Goal: Task Accomplishment & Management: Manage account settings

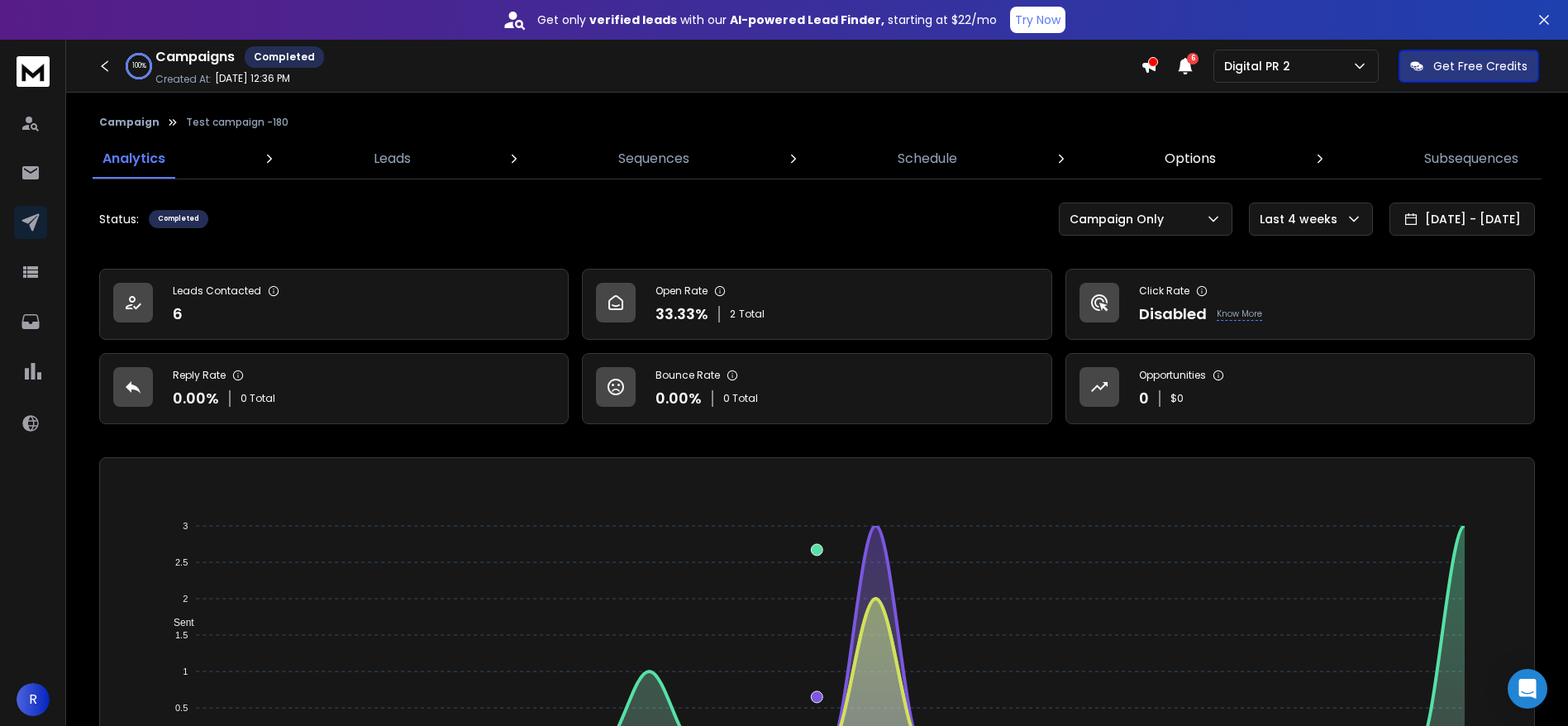
click at [1188, 150] on p "Options" at bounding box center [1191, 159] width 51 height 20
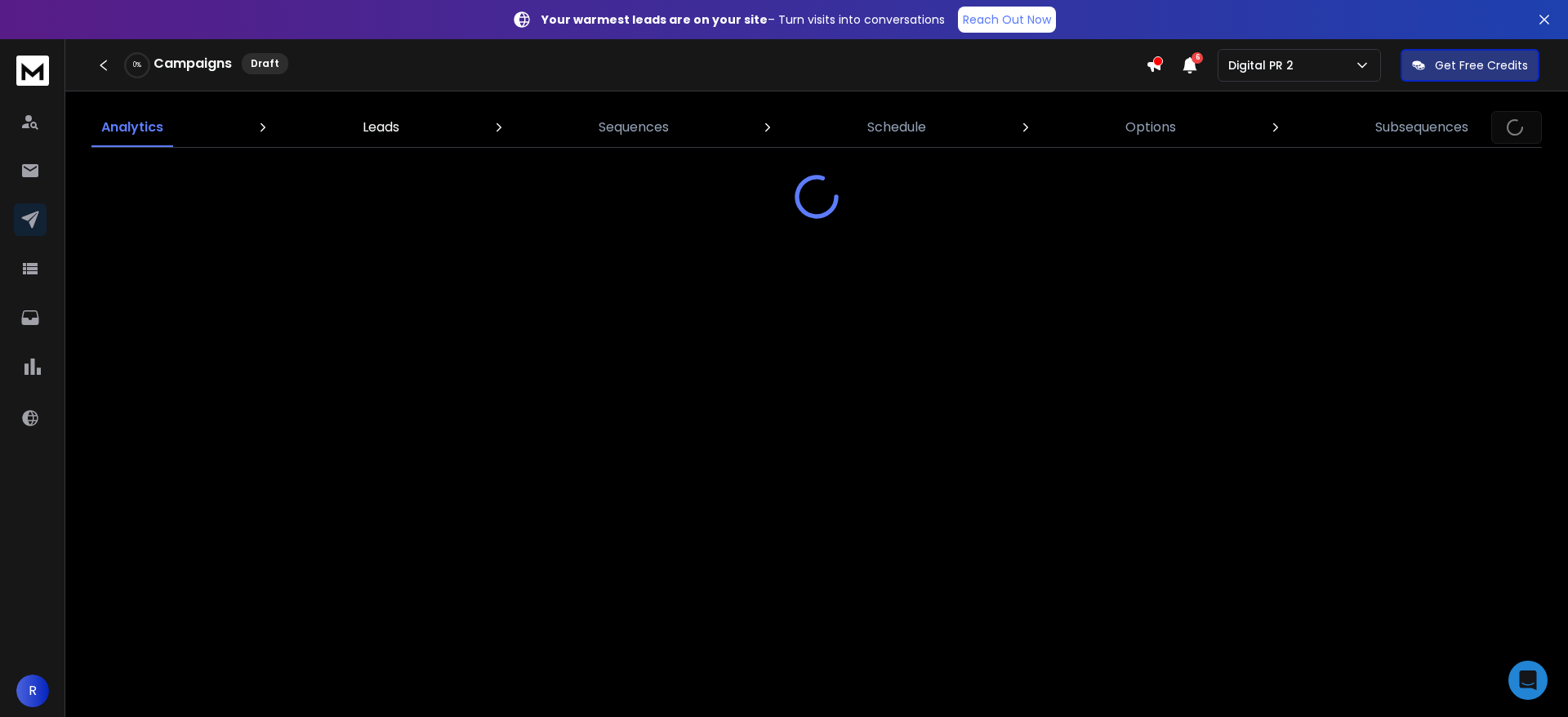
click at [392, 131] on p "Leads" at bounding box center [381, 127] width 37 height 19
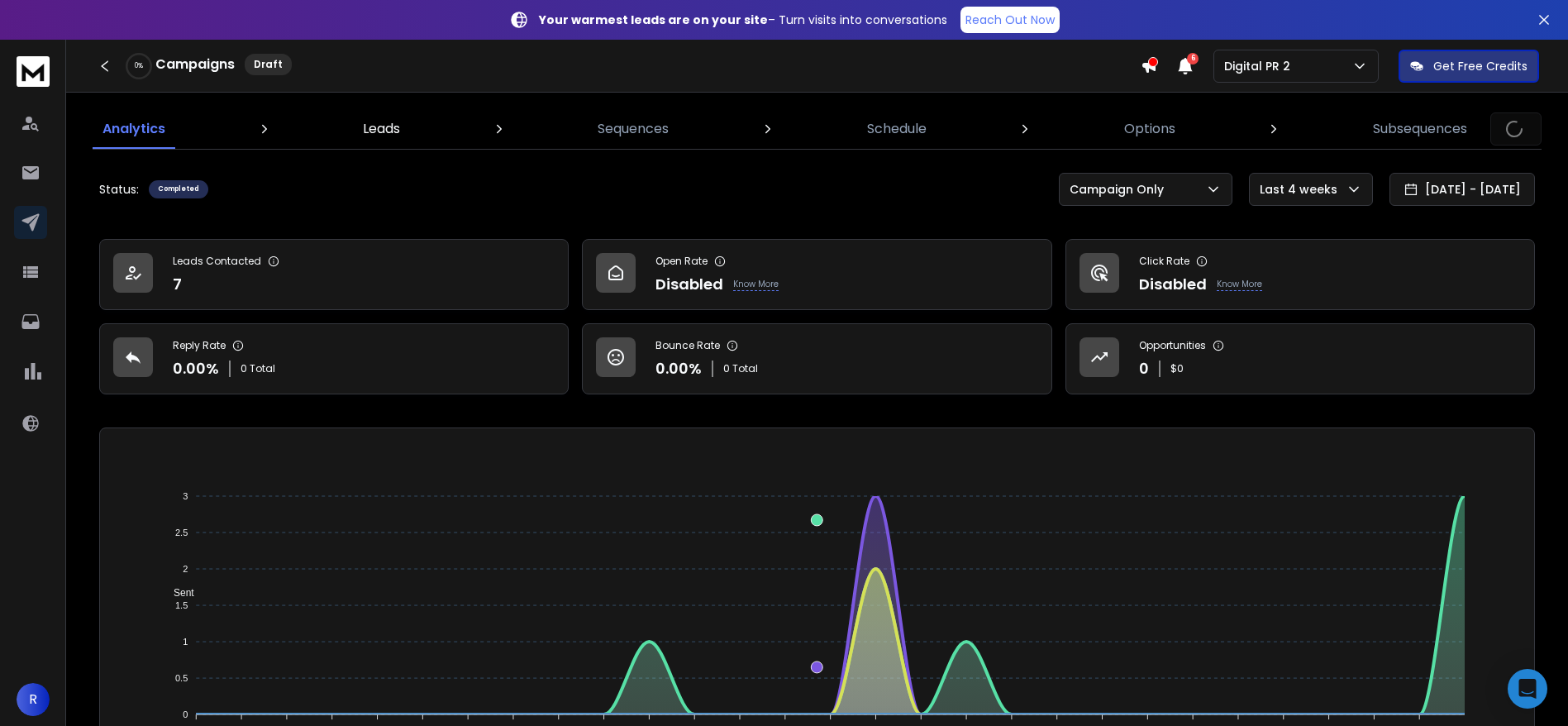
click at [388, 117] on link "Leads" at bounding box center [381, 129] width 57 height 39
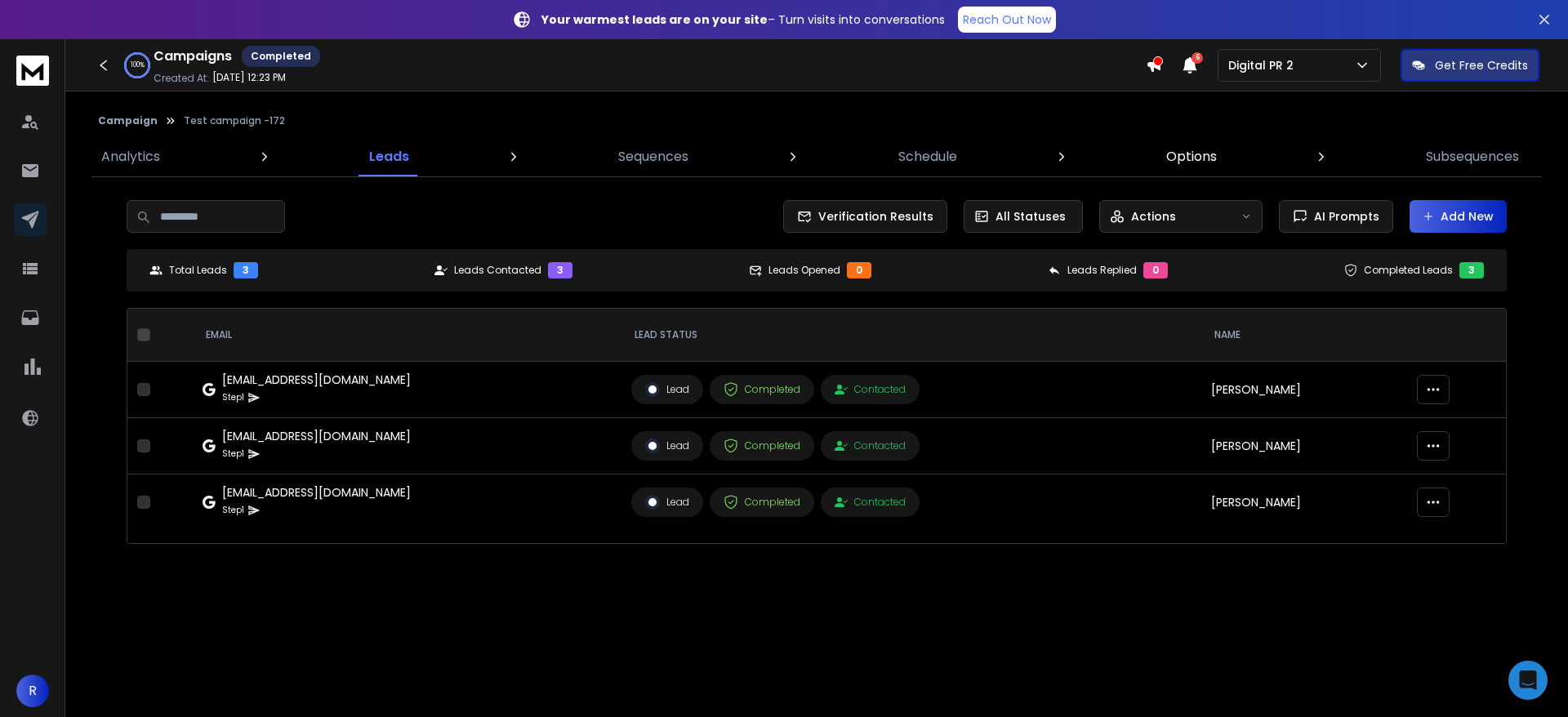
click at [1206, 147] on p "Options" at bounding box center [1192, 157] width 51 height 19
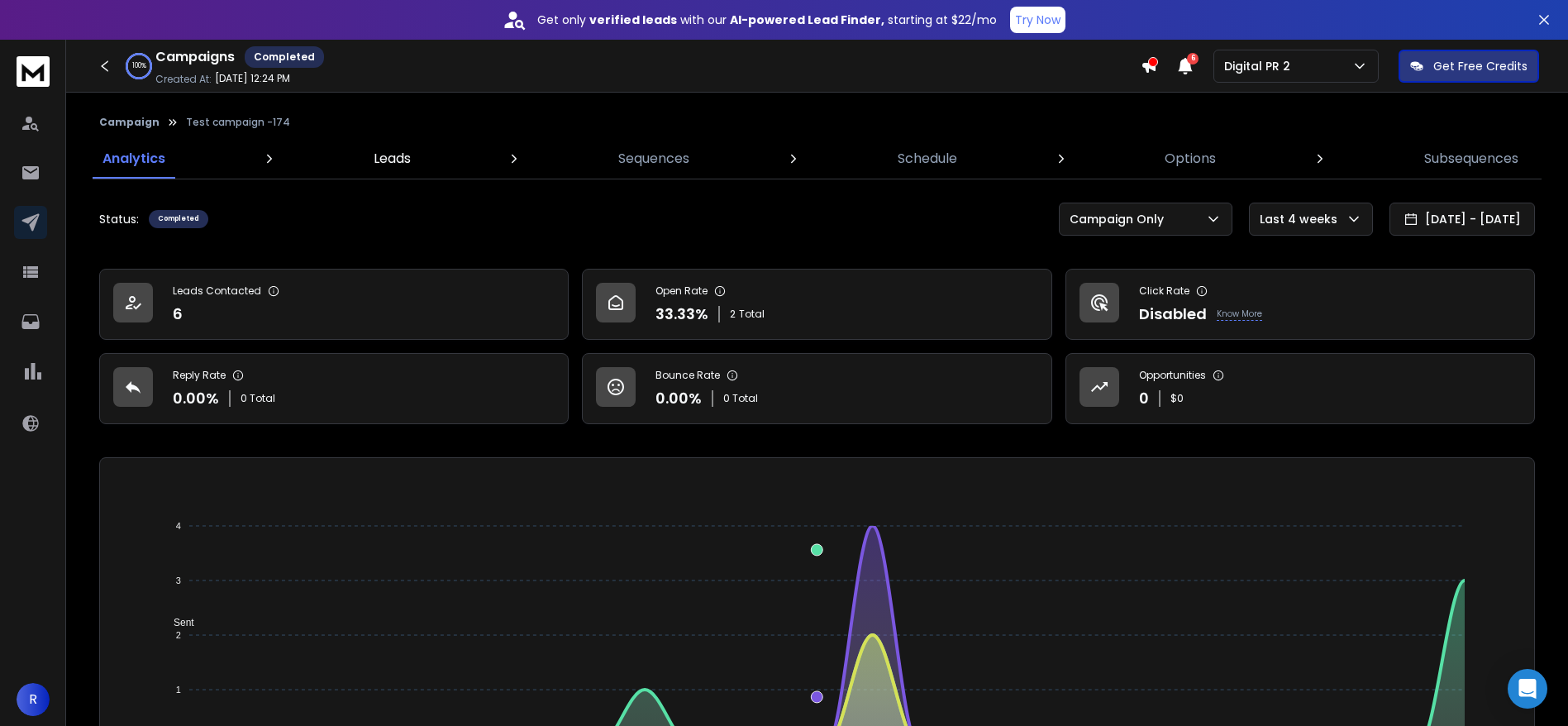
click at [389, 157] on p "Leads" at bounding box center [392, 159] width 37 height 20
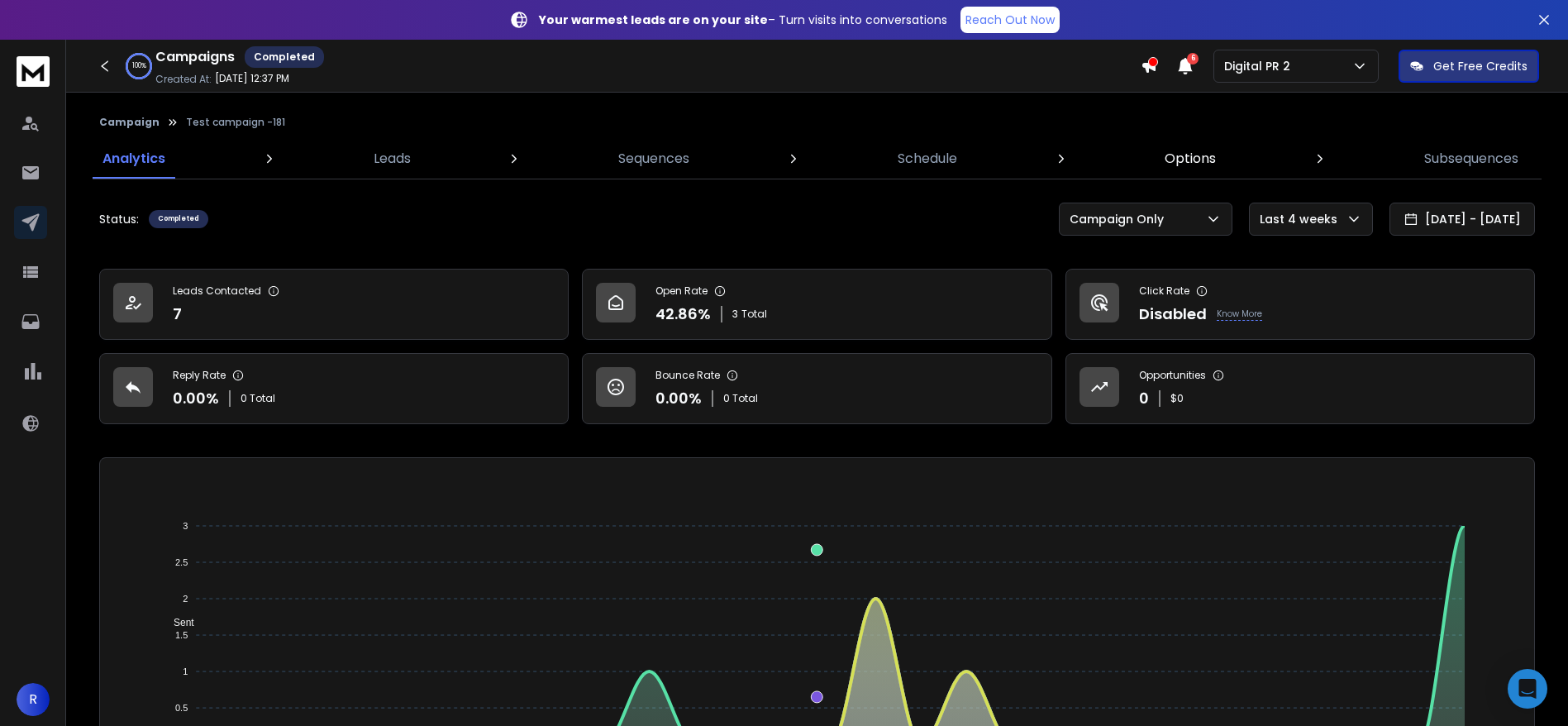
click at [1198, 156] on p "Options" at bounding box center [1191, 159] width 51 height 20
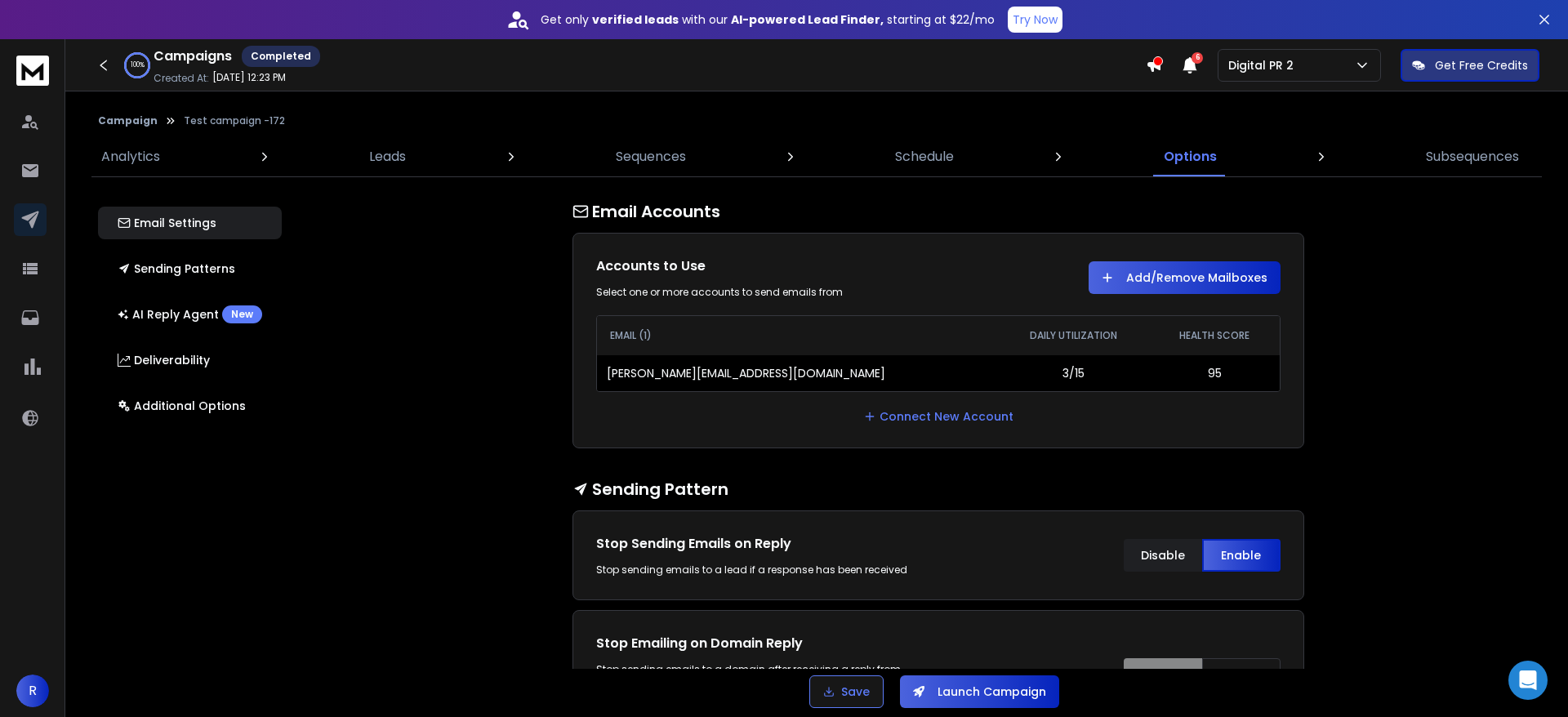
click at [999, 687] on button "Launch Campaign" at bounding box center [980, 692] width 160 height 33
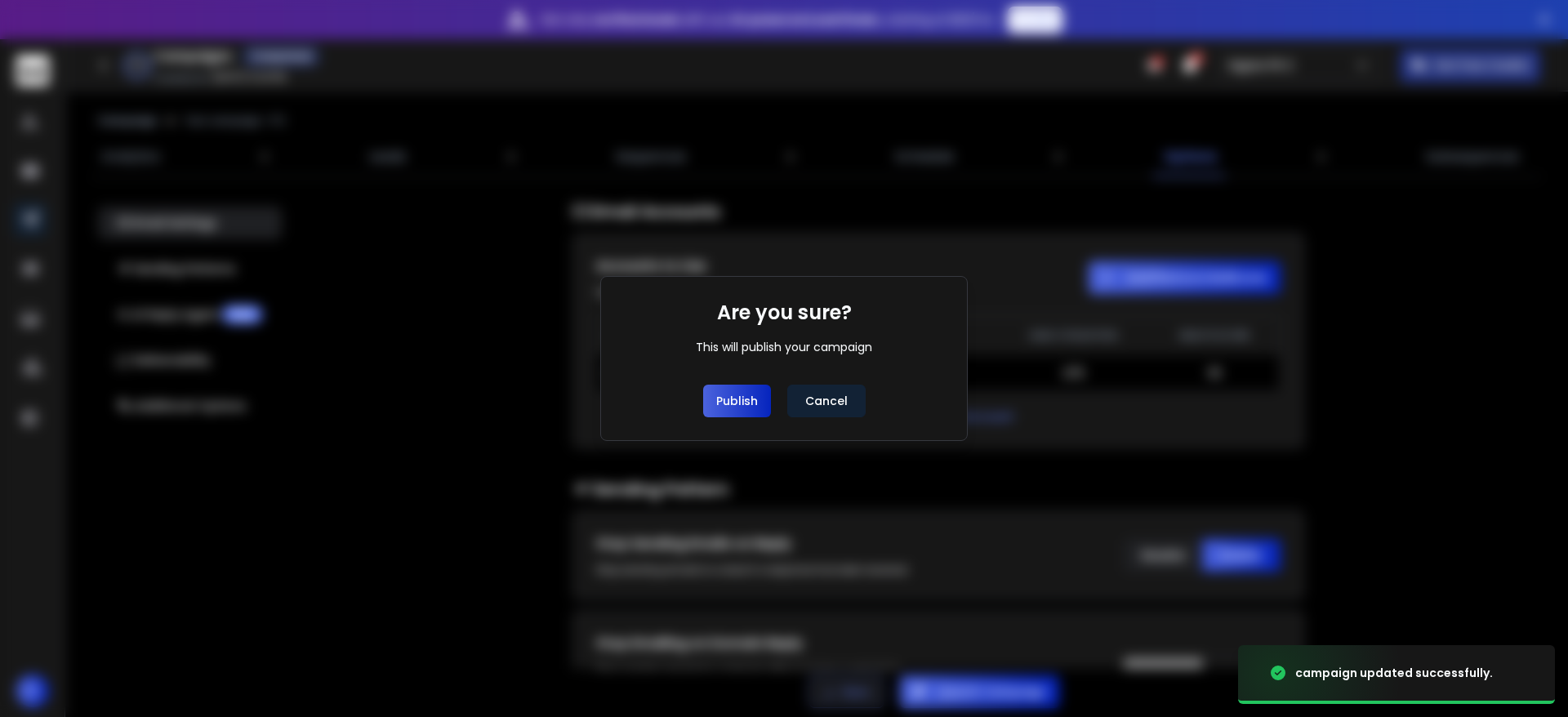
click at [698, 387] on div "Are you sure? This will publish your campaign Publish Cancel" at bounding box center [783, 358] width 320 height 118
click at [755, 406] on button "Publish" at bounding box center [737, 401] width 68 height 33
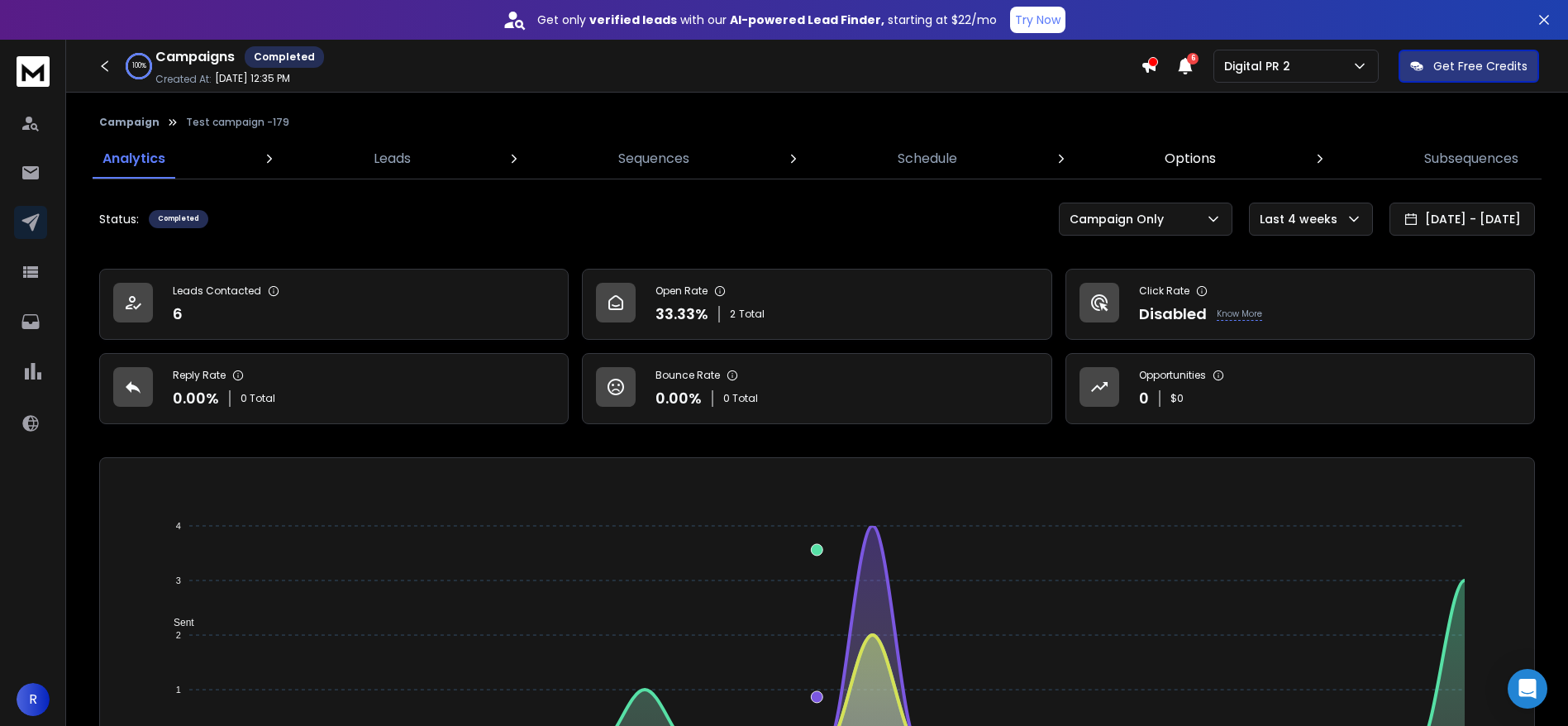
click at [1182, 156] on p "Options" at bounding box center [1191, 159] width 51 height 20
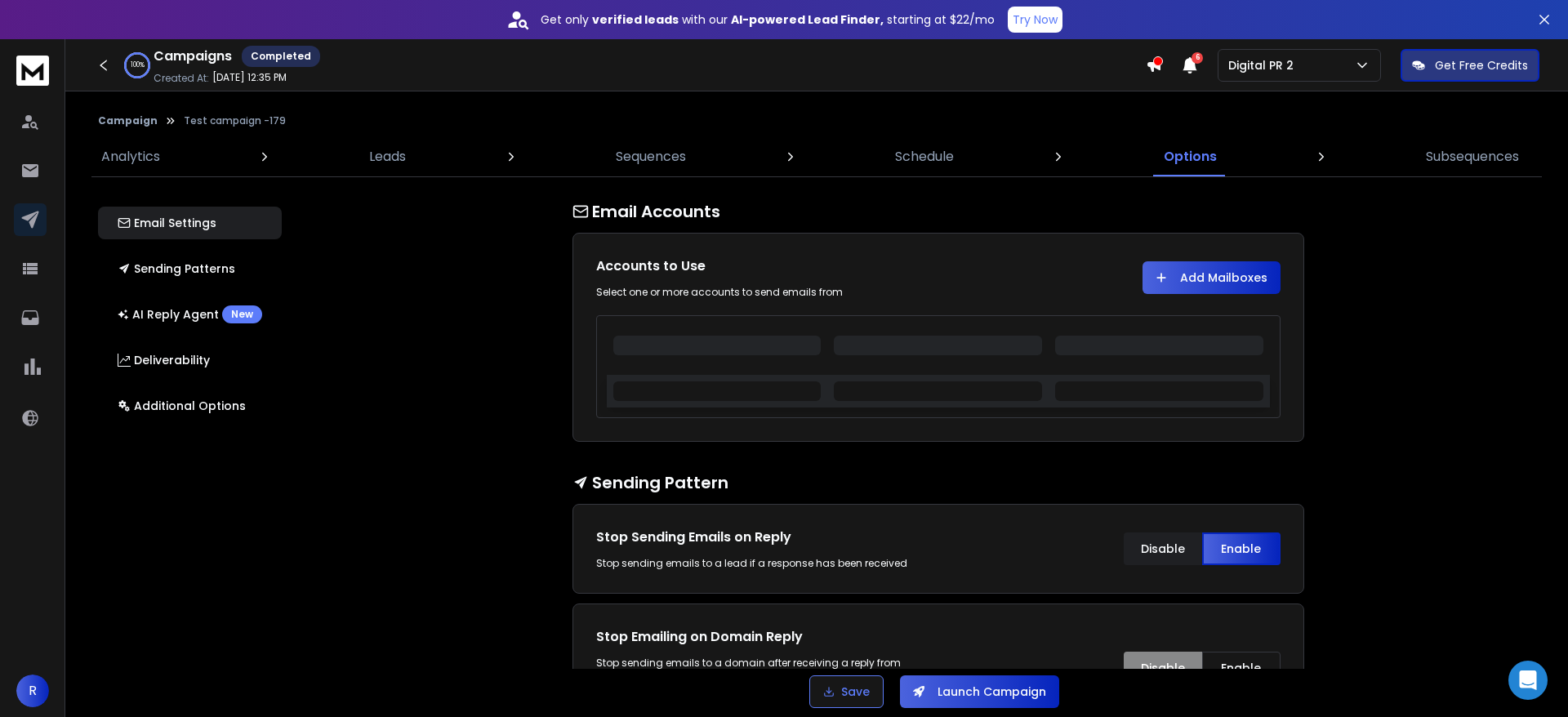
click at [1030, 686] on button "Launch Campaign" at bounding box center [980, 692] width 160 height 33
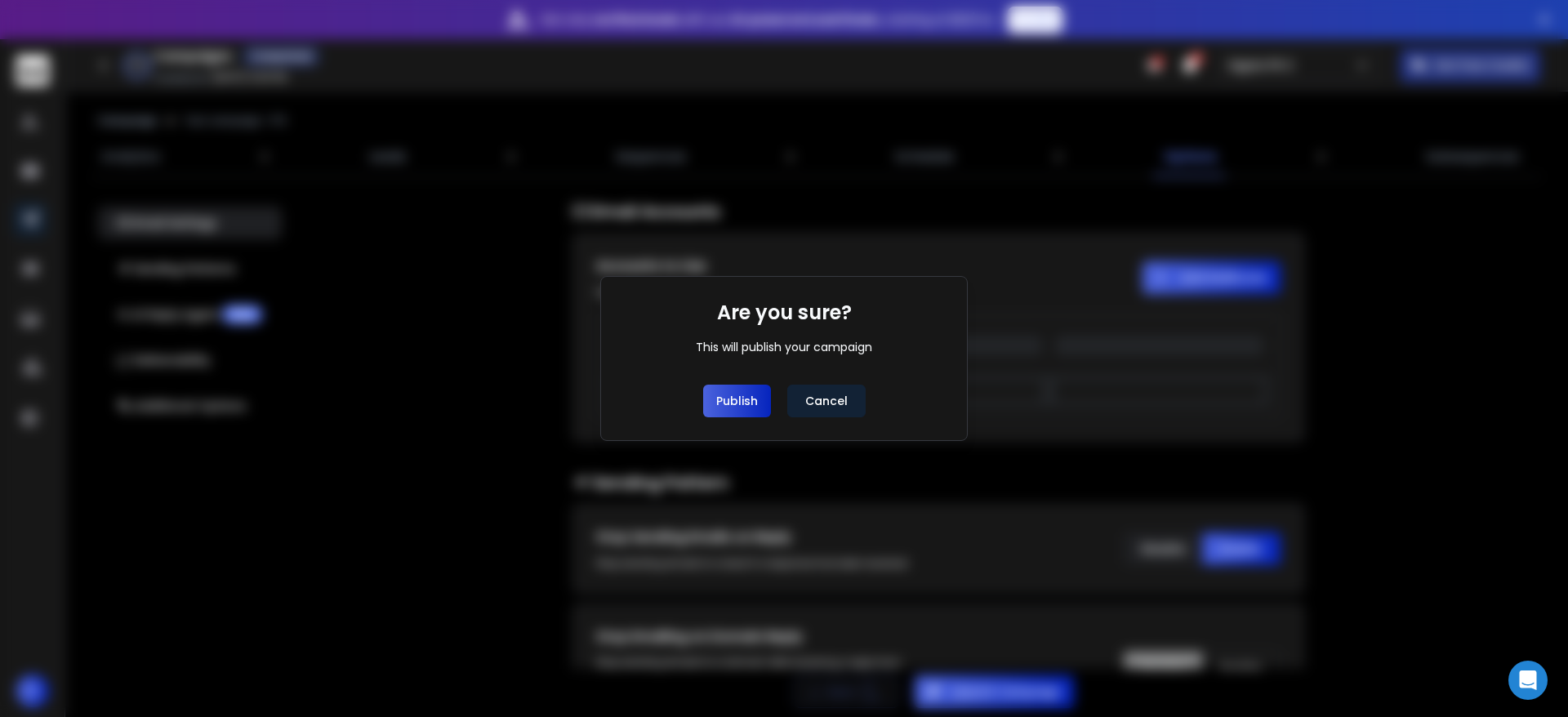
click at [726, 392] on button "Publish" at bounding box center [737, 401] width 68 height 33
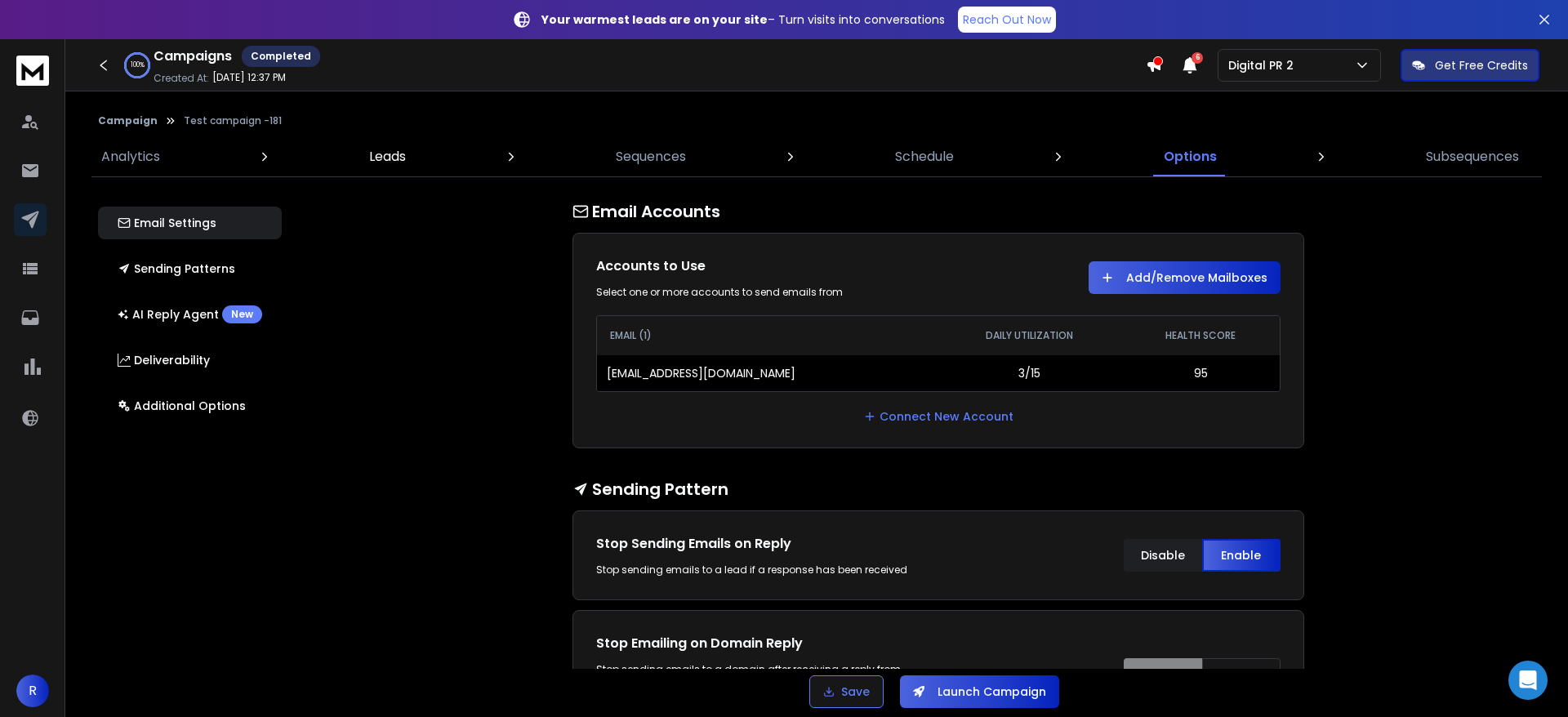
click at [385, 153] on p "Leads" at bounding box center [387, 157] width 37 height 19
click at [380, 154] on p "Leads" at bounding box center [387, 157] width 37 height 19
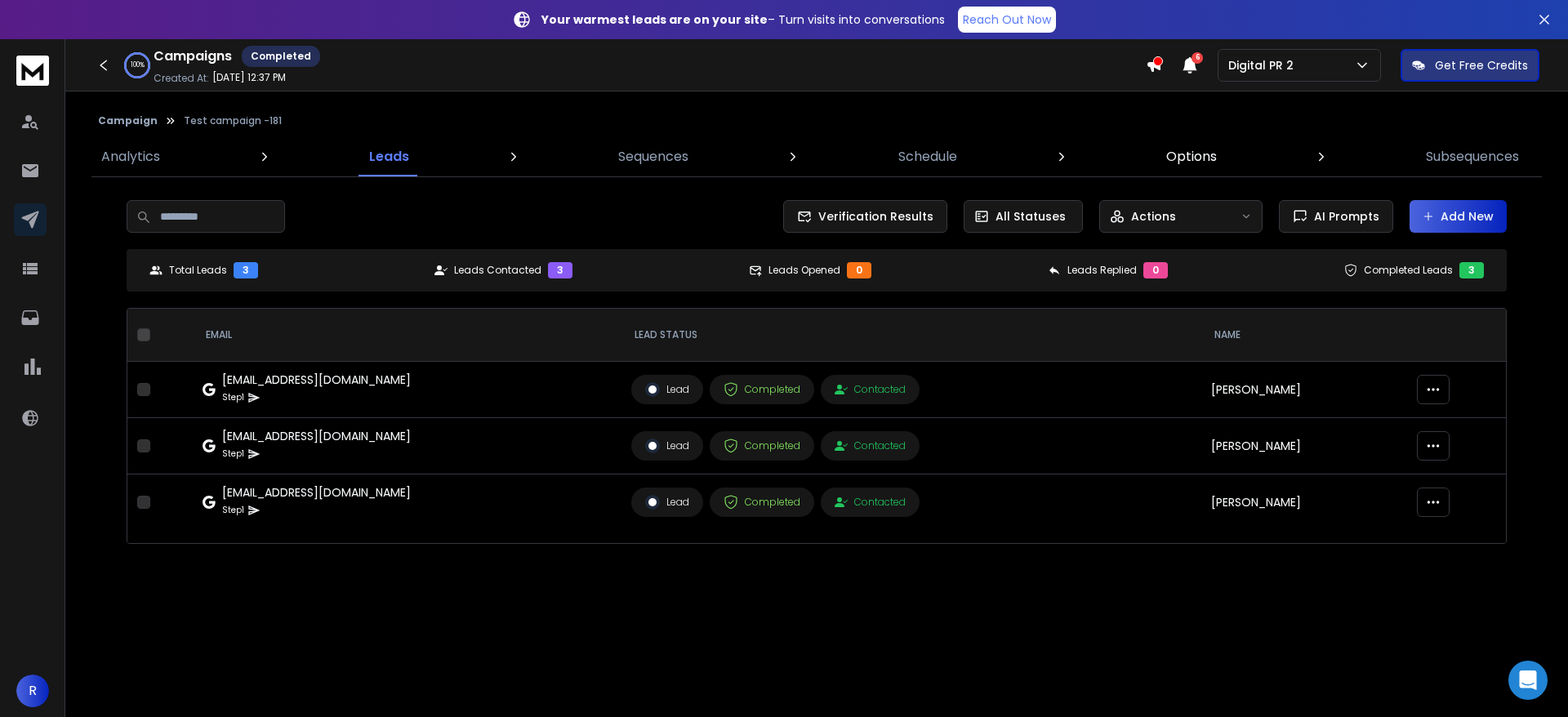
click at [1195, 157] on p "Options" at bounding box center [1192, 157] width 51 height 19
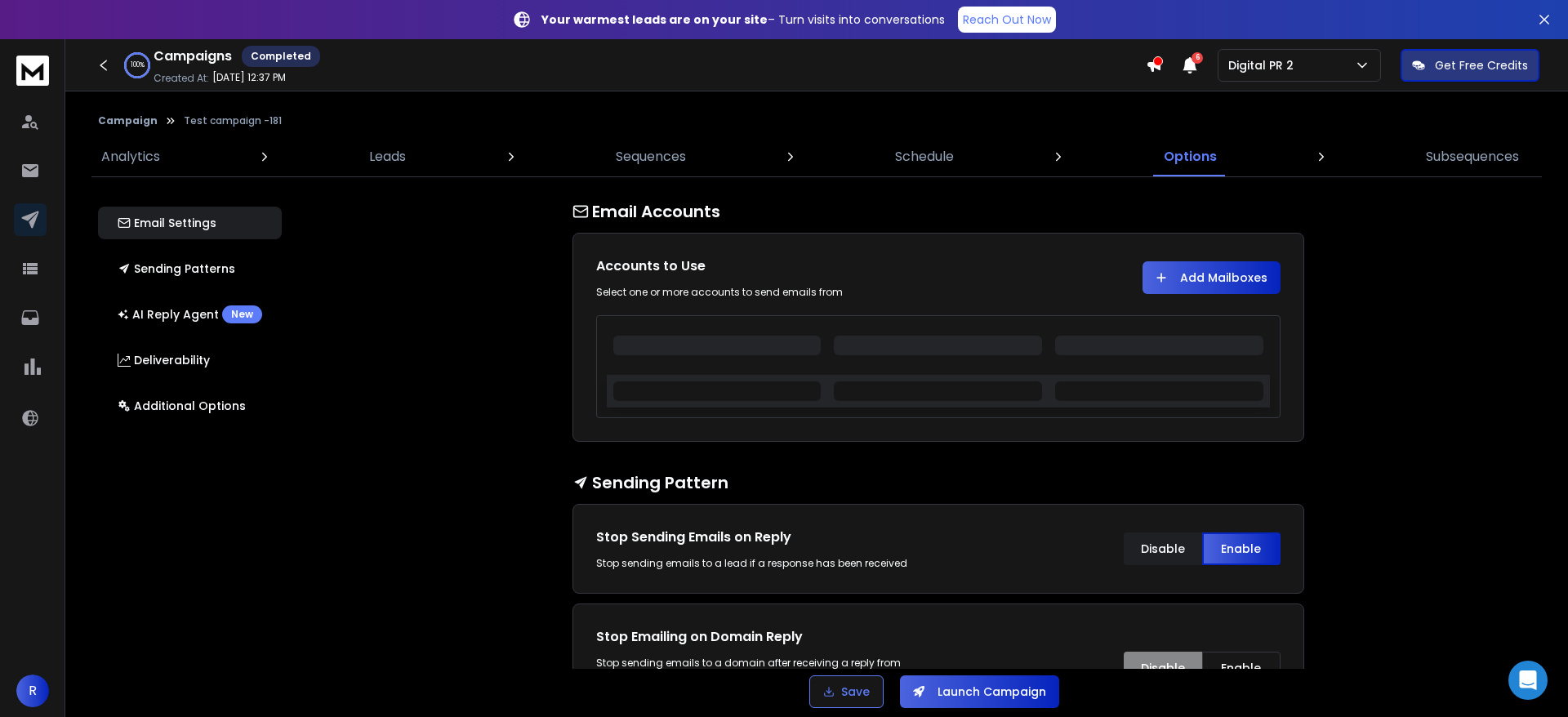
click at [998, 695] on button "Launch Campaign" at bounding box center [980, 692] width 160 height 33
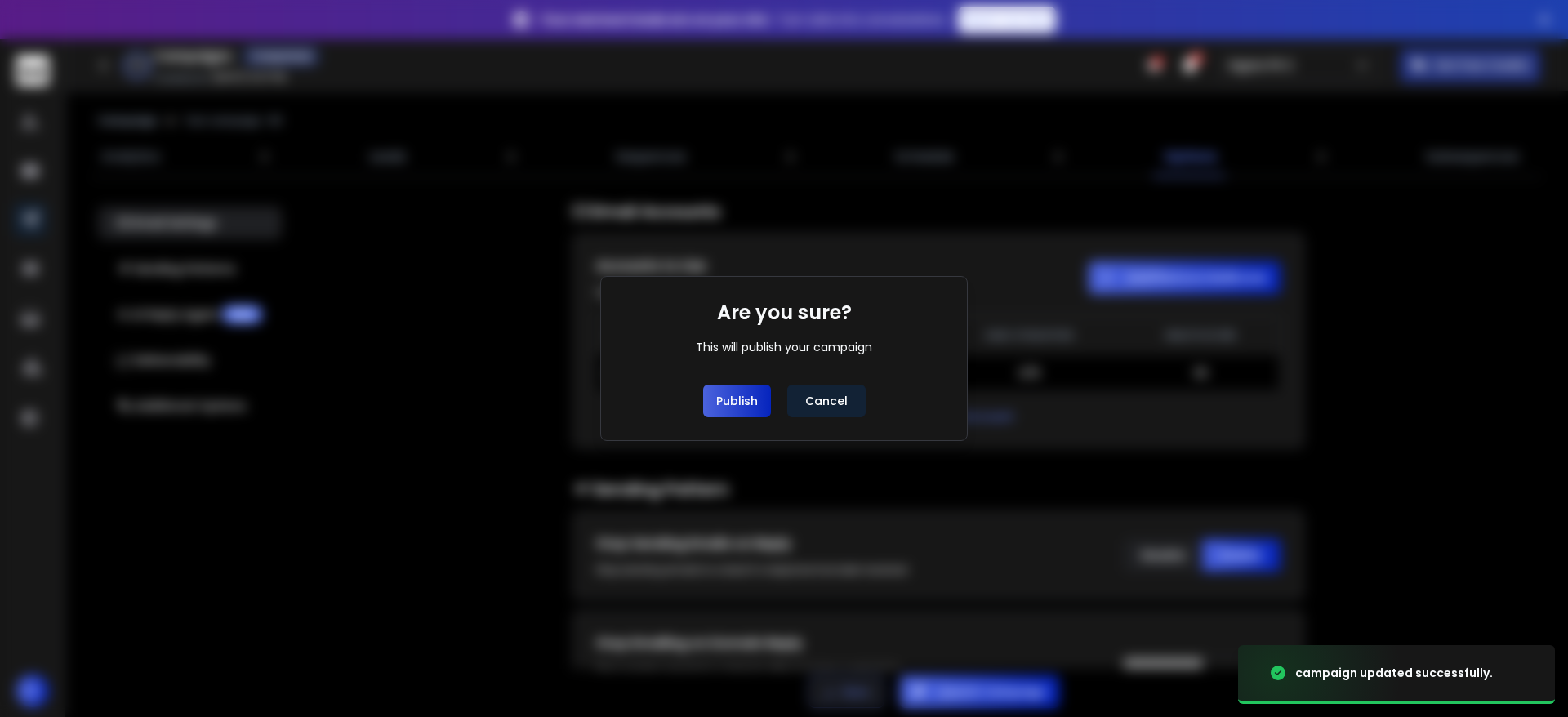
click at [765, 391] on button "Publish" at bounding box center [737, 401] width 68 height 33
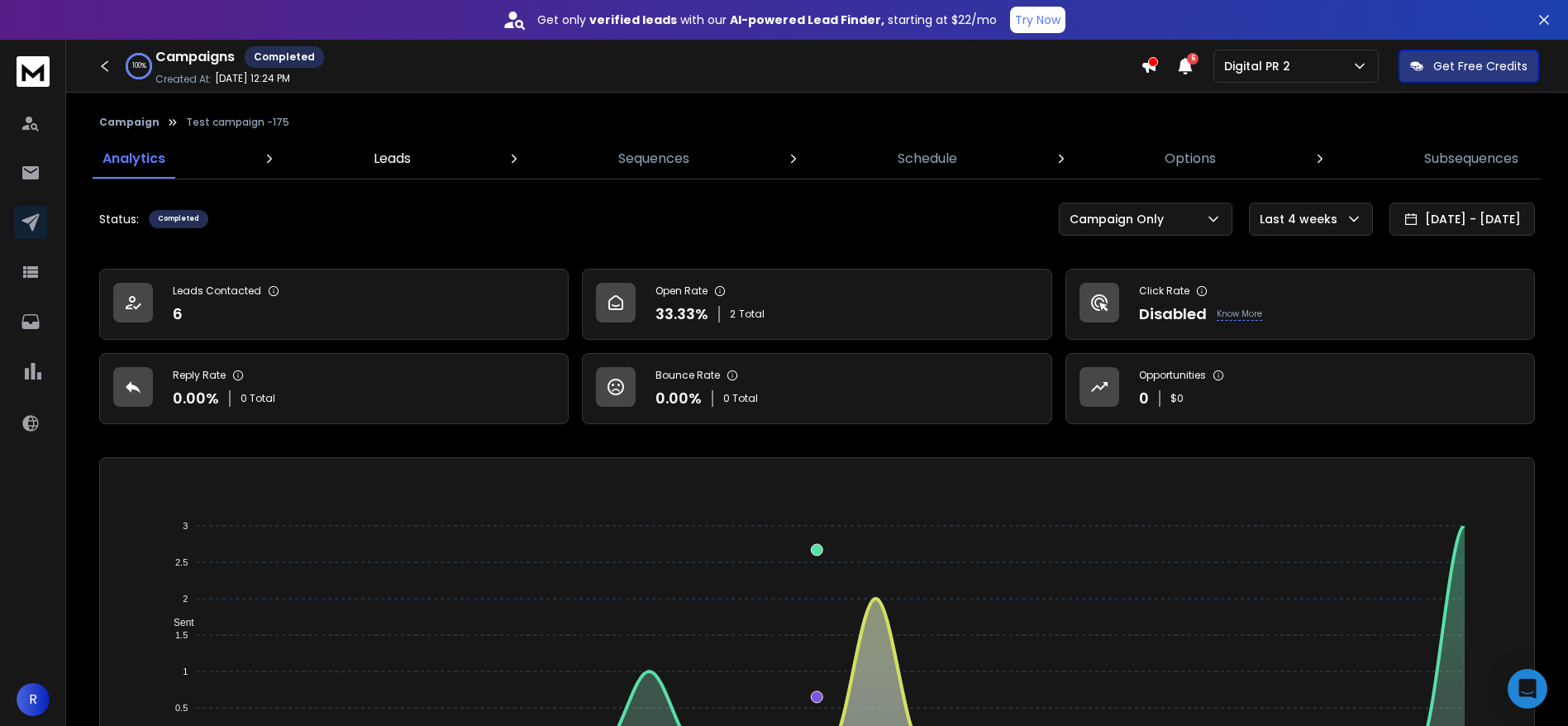
click at [397, 149] on p "Leads" at bounding box center [392, 159] width 37 height 20
click at [374, 157] on p "Leads" at bounding box center [392, 159] width 37 height 20
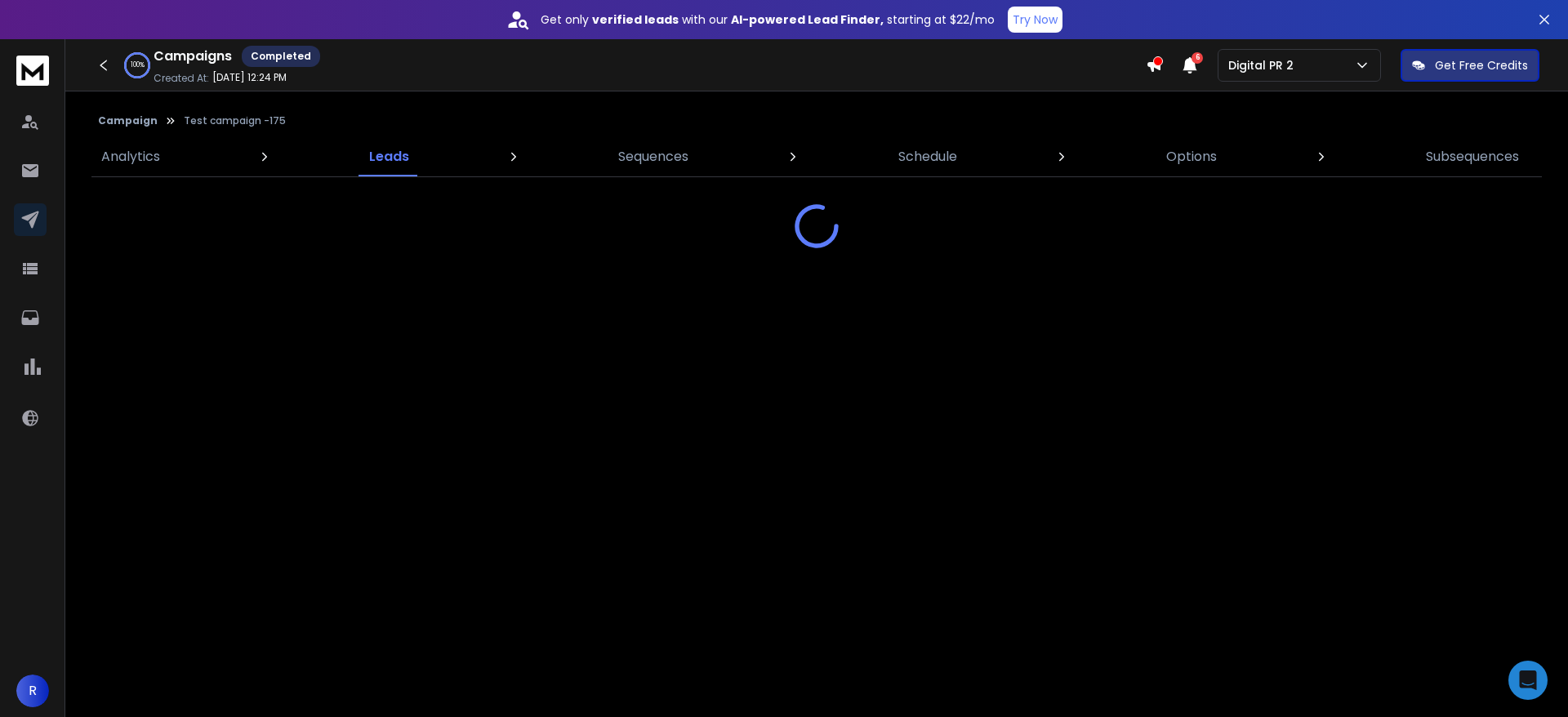
click at [396, 151] on p "Leads" at bounding box center [388, 157] width 40 height 19
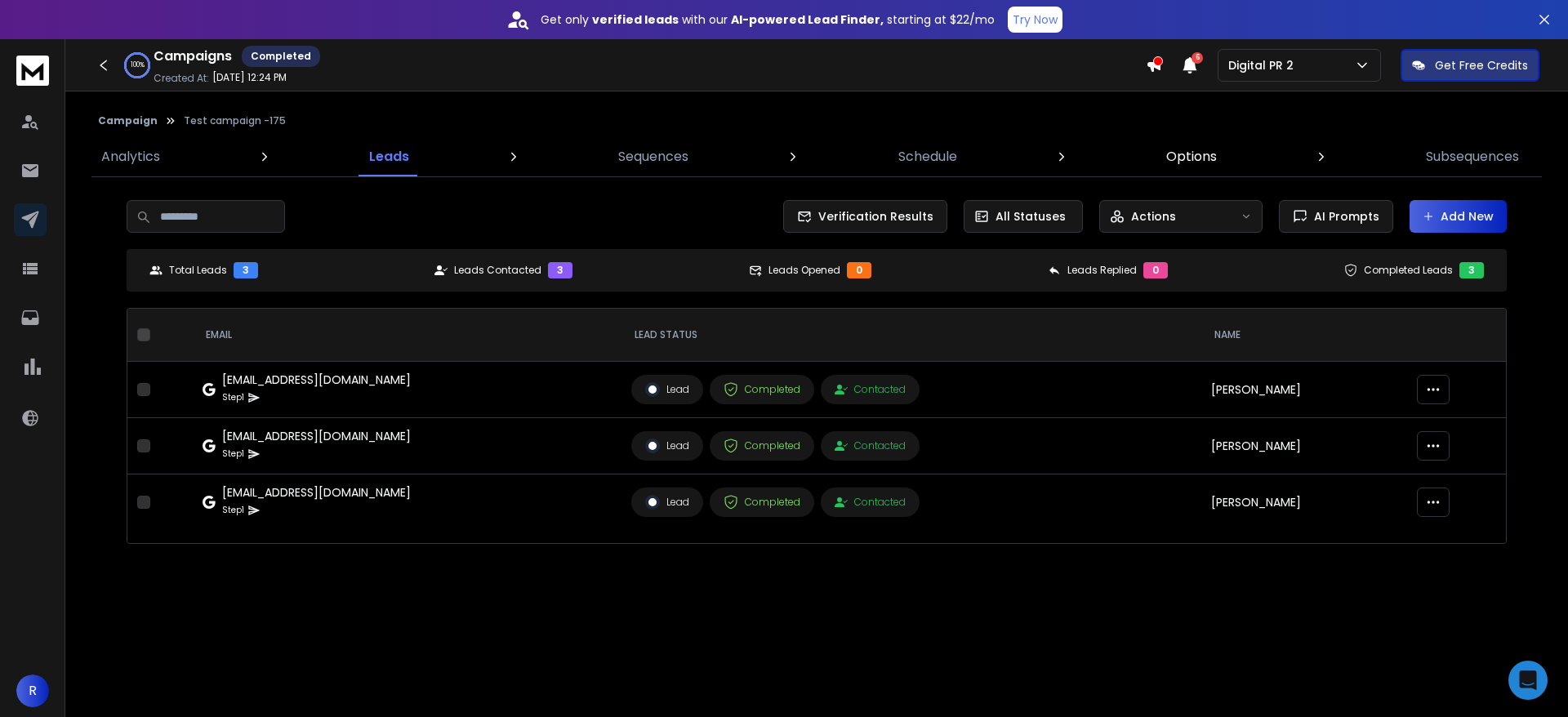
click at [1166, 162] on p "Options" at bounding box center [1192, 157] width 51 height 19
click at [1197, 150] on p "Options" at bounding box center [1192, 157] width 51 height 19
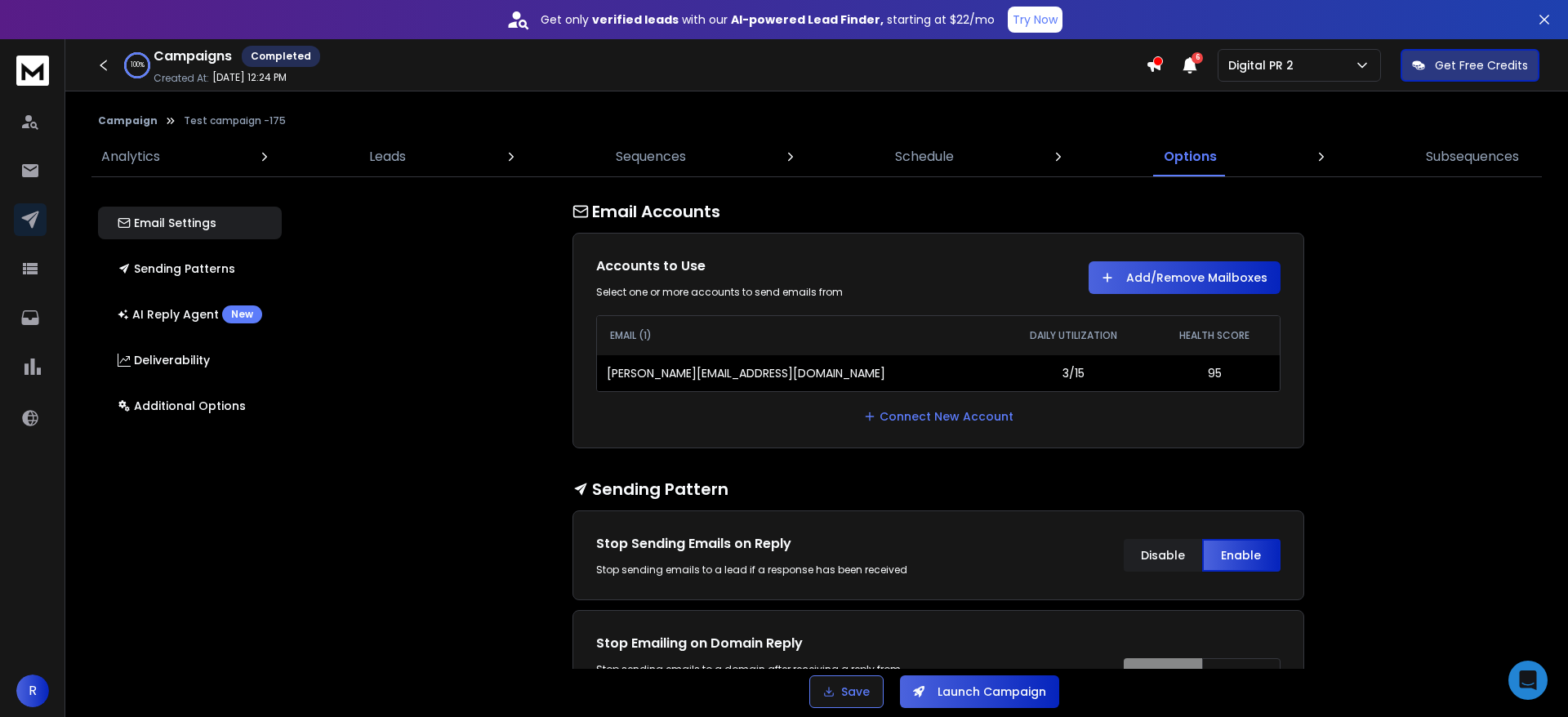
click at [986, 690] on button "Launch Campaign" at bounding box center [980, 692] width 160 height 33
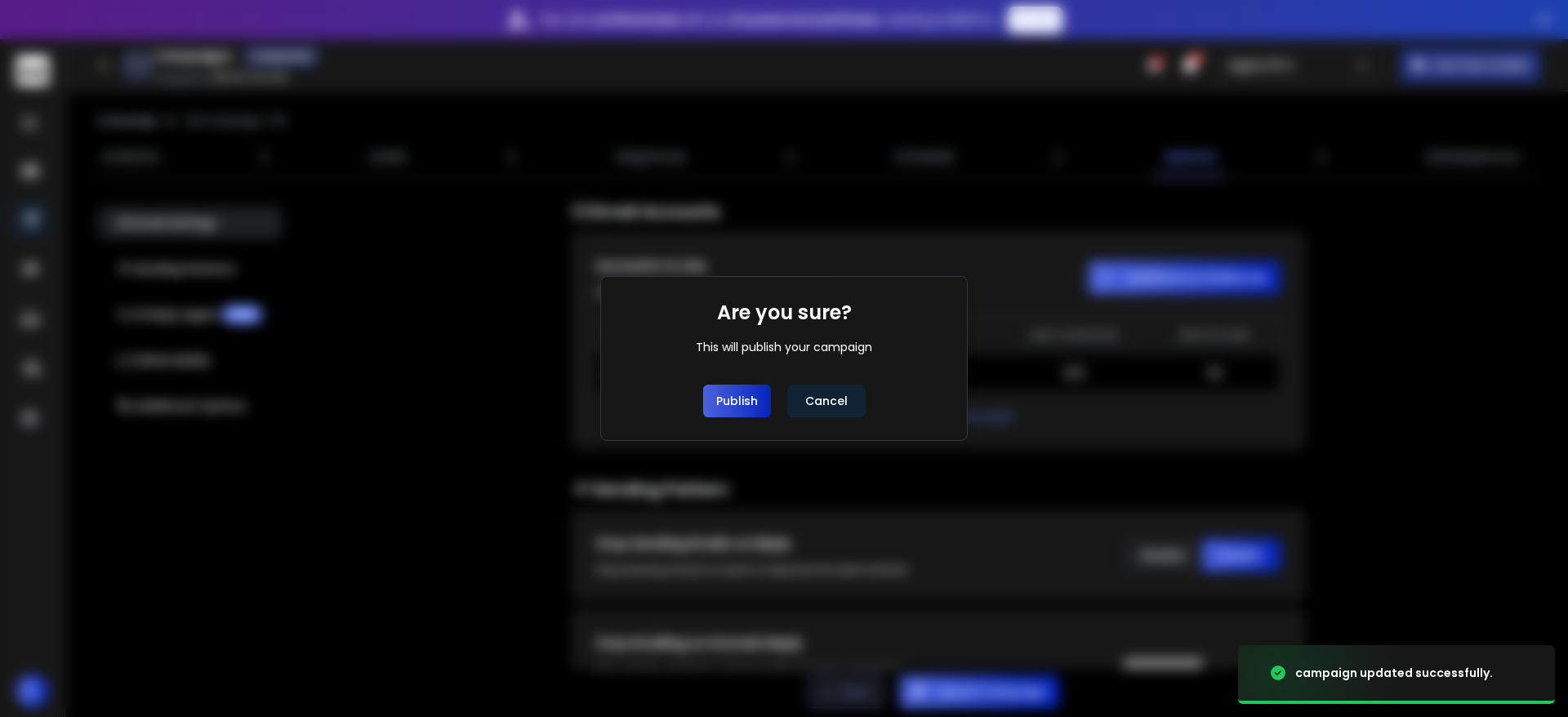
click at [741, 399] on button "Publish" at bounding box center [737, 401] width 68 height 33
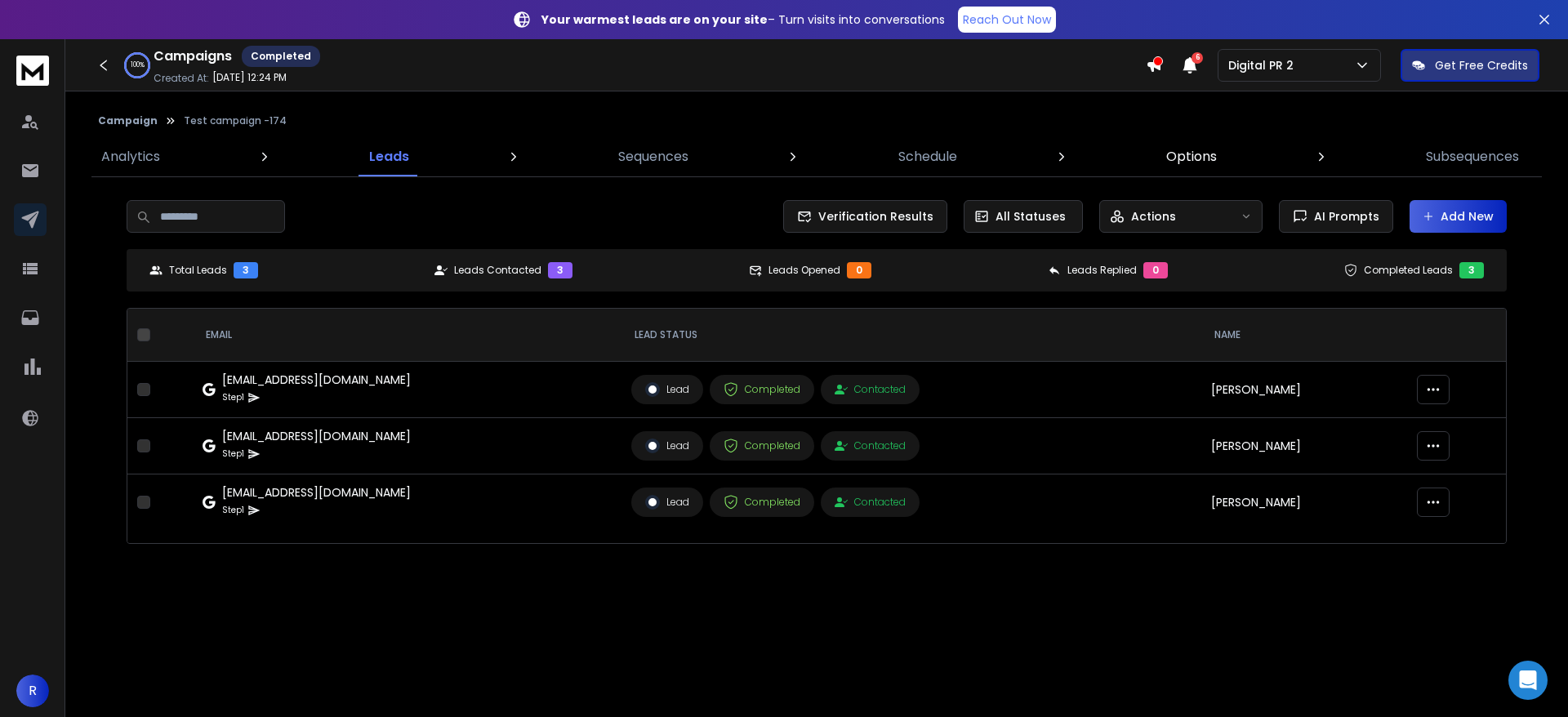
click at [1206, 162] on p "Options" at bounding box center [1192, 157] width 51 height 19
click at [1194, 148] on p "Options" at bounding box center [1192, 157] width 51 height 19
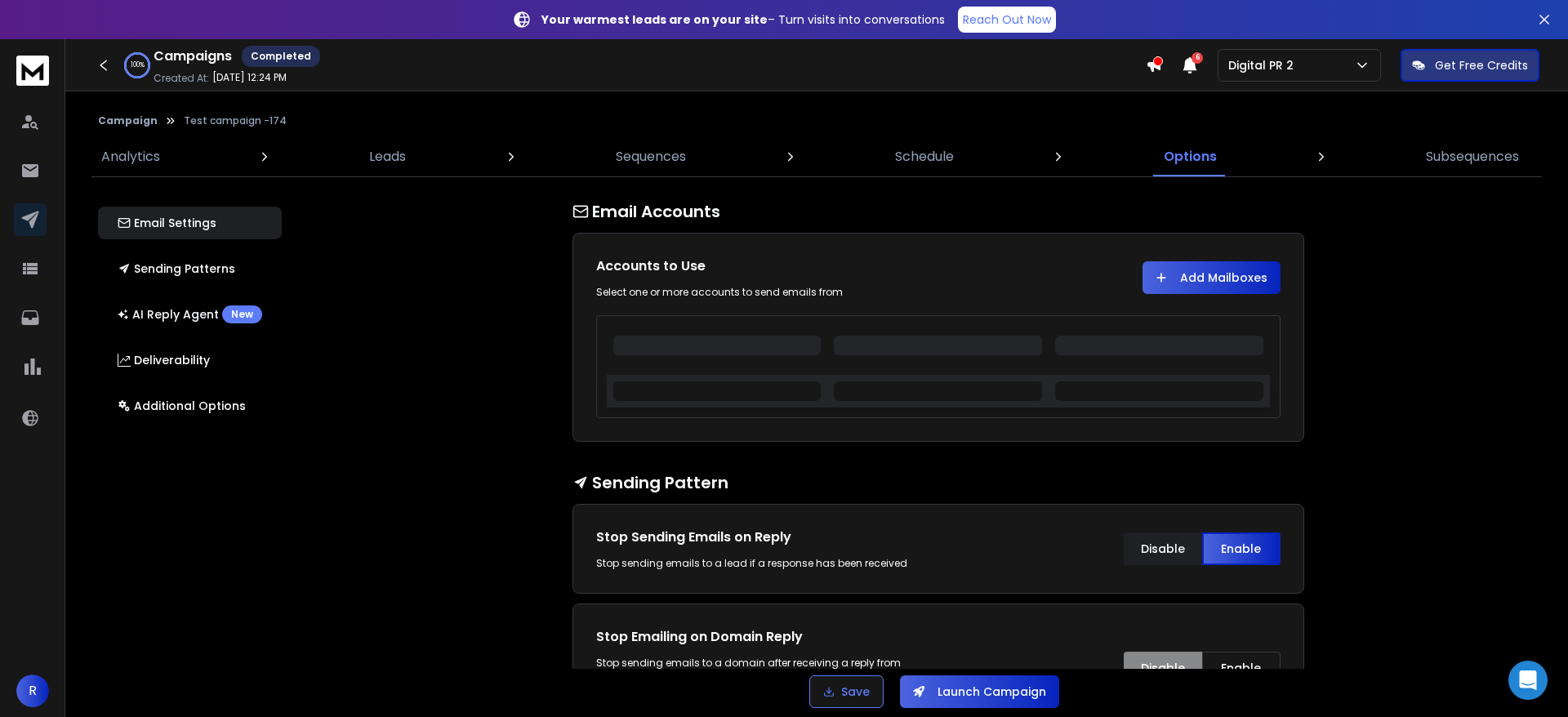
click at [1027, 682] on button "Launch Campaign" at bounding box center [980, 692] width 160 height 33
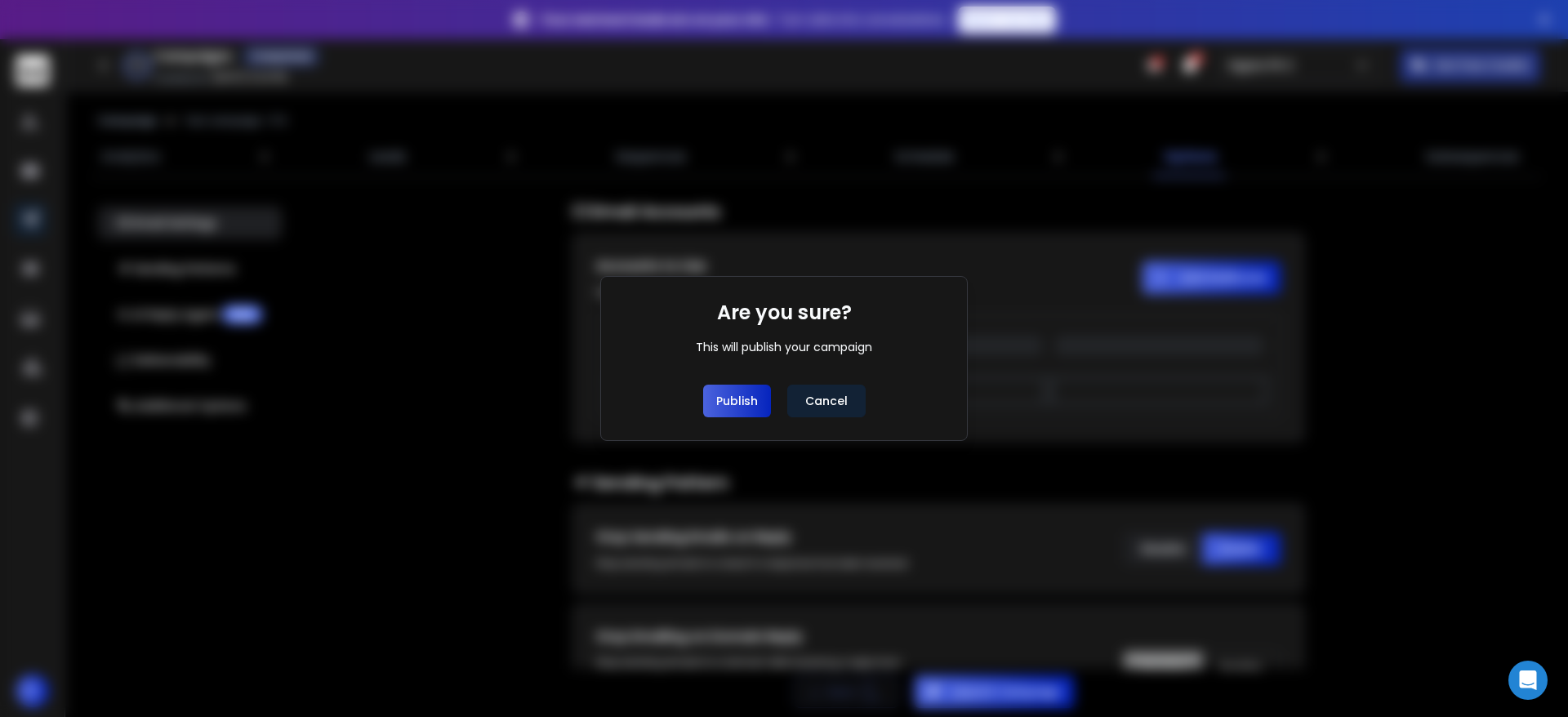
click at [745, 400] on button "Publish" at bounding box center [737, 401] width 68 height 33
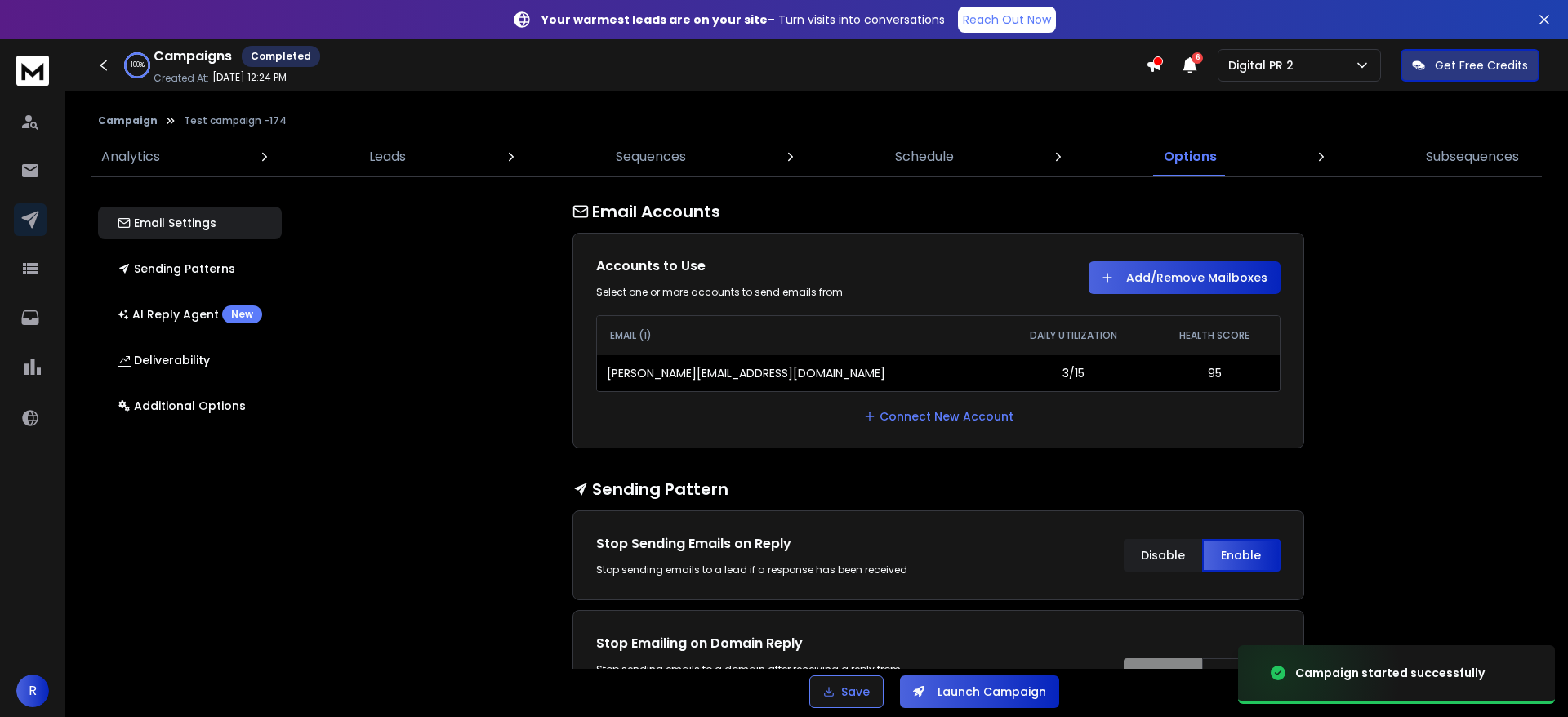
click at [975, 708] on div "Your warmest leads are on your site – Turn visits into conversations Reach Out …" at bounding box center [784, 358] width 1568 height 717
click at [975, 698] on button "Launch Campaign" at bounding box center [980, 692] width 160 height 33
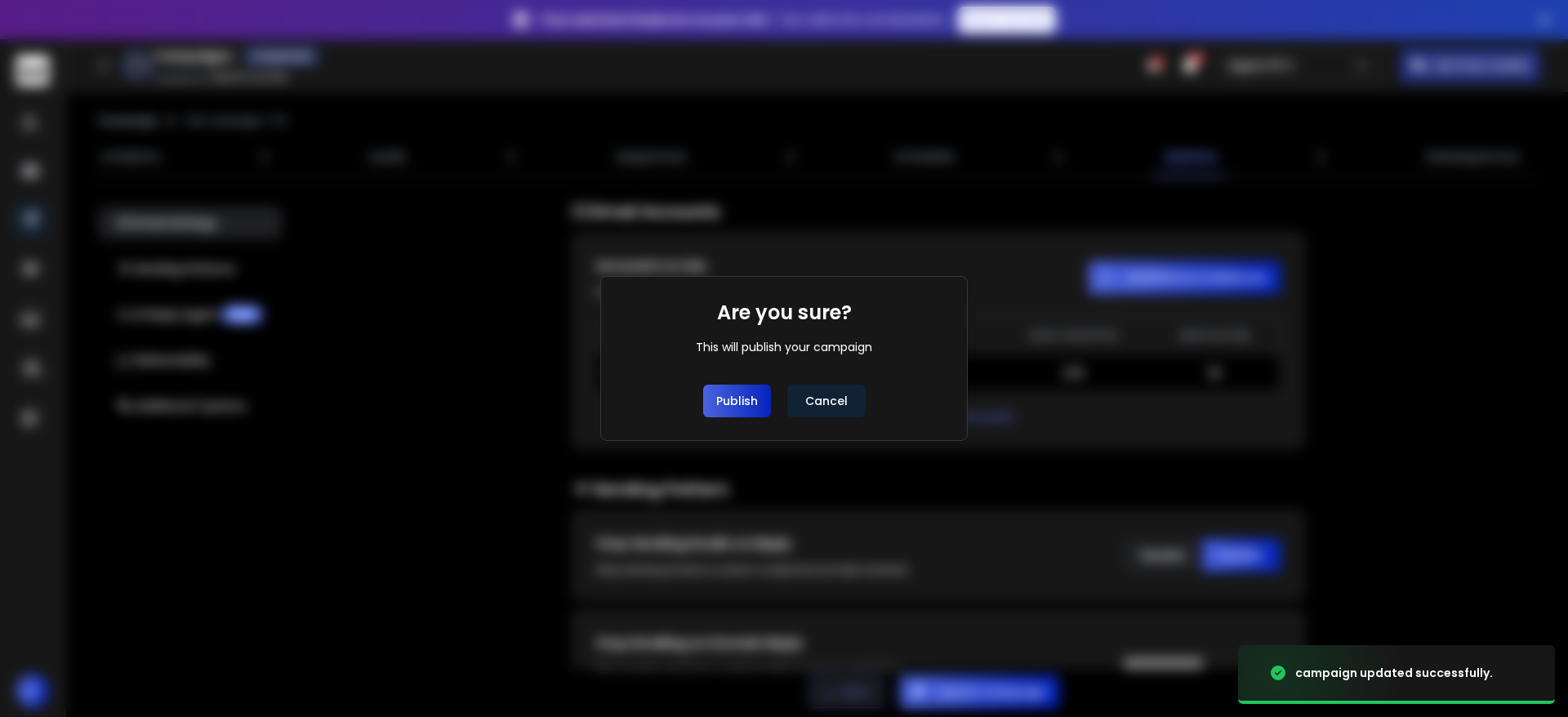
click at [752, 391] on button "Publish" at bounding box center [737, 401] width 68 height 33
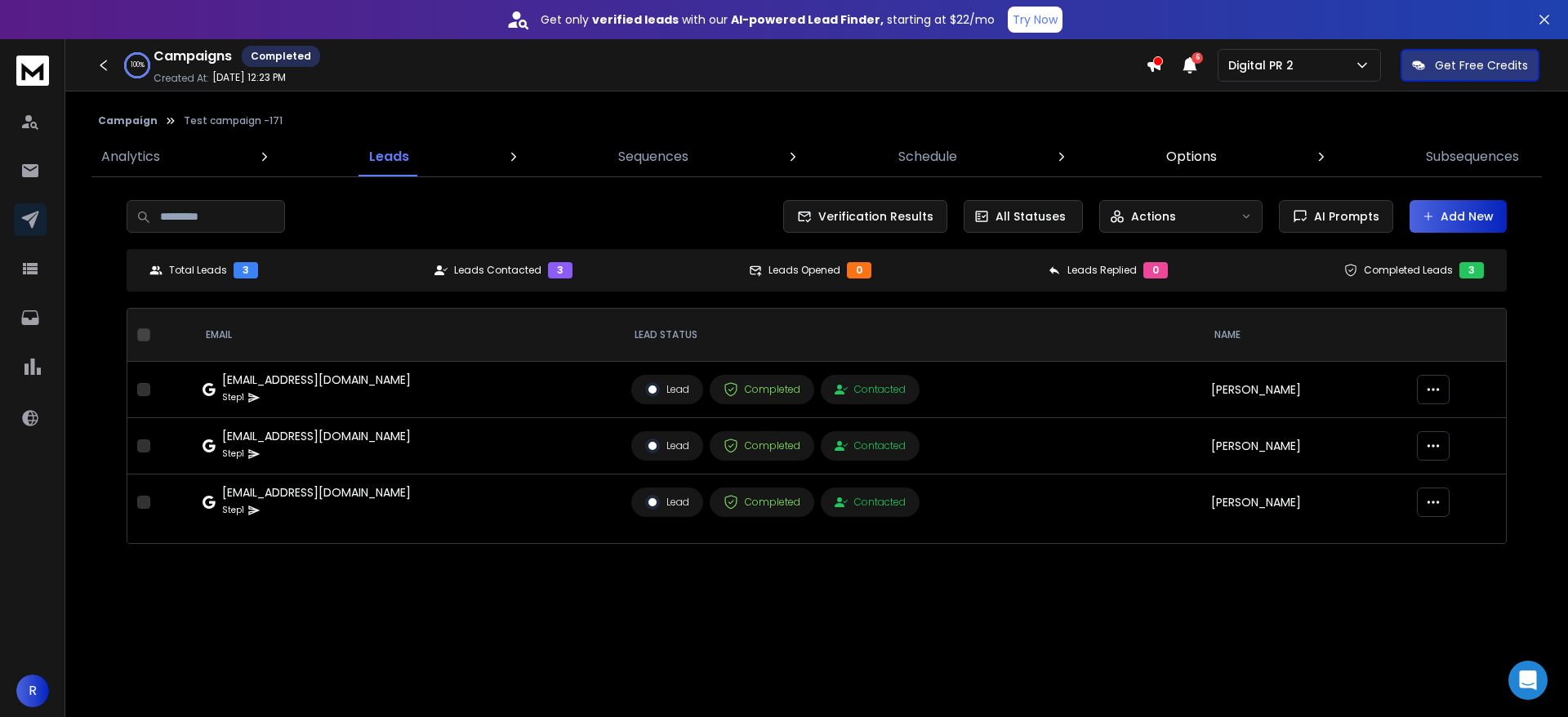
click at [1187, 151] on p "Options" at bounding box center [1192, 157] width 51 height 19
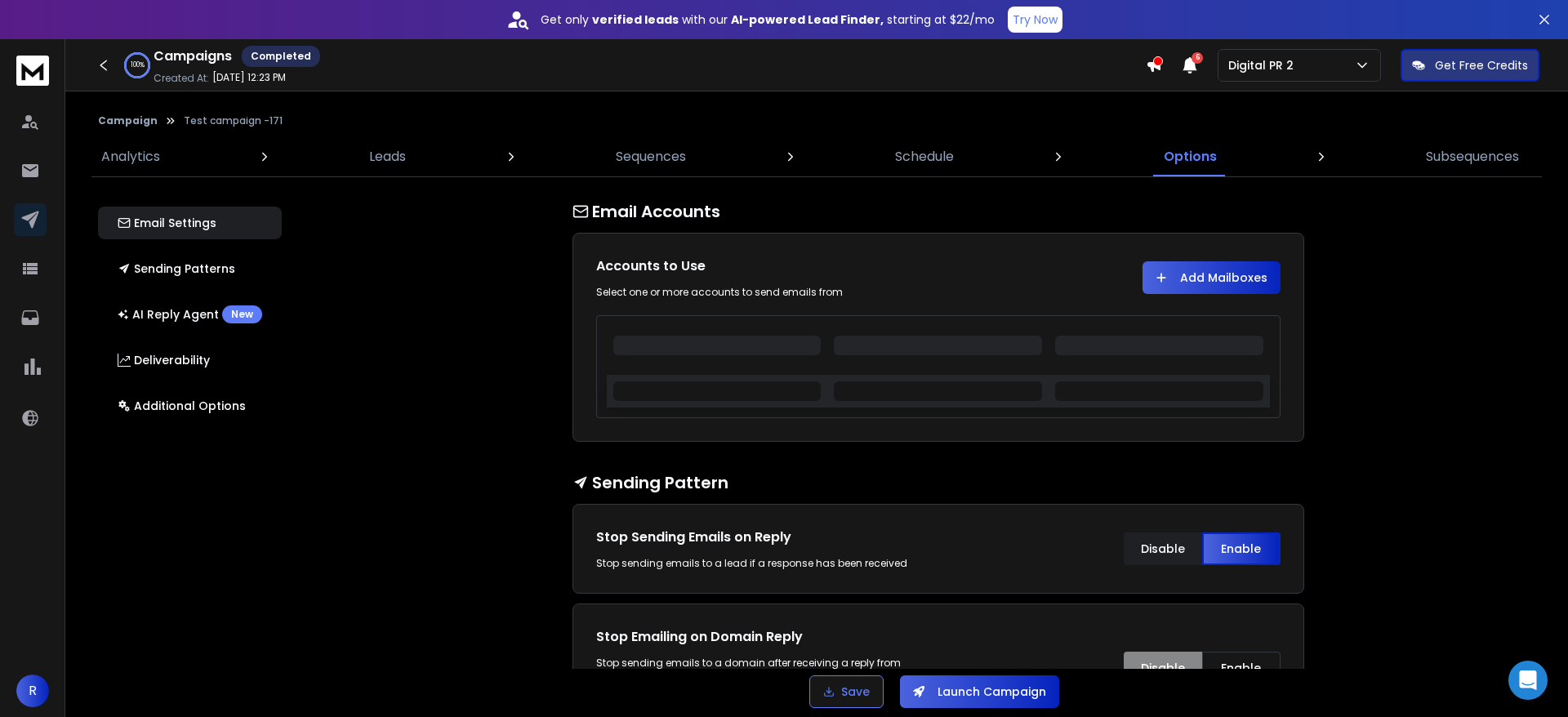
click at [987, 696] on button "Launch Campaign" at bounding box center [980, 692] width 160 height 33
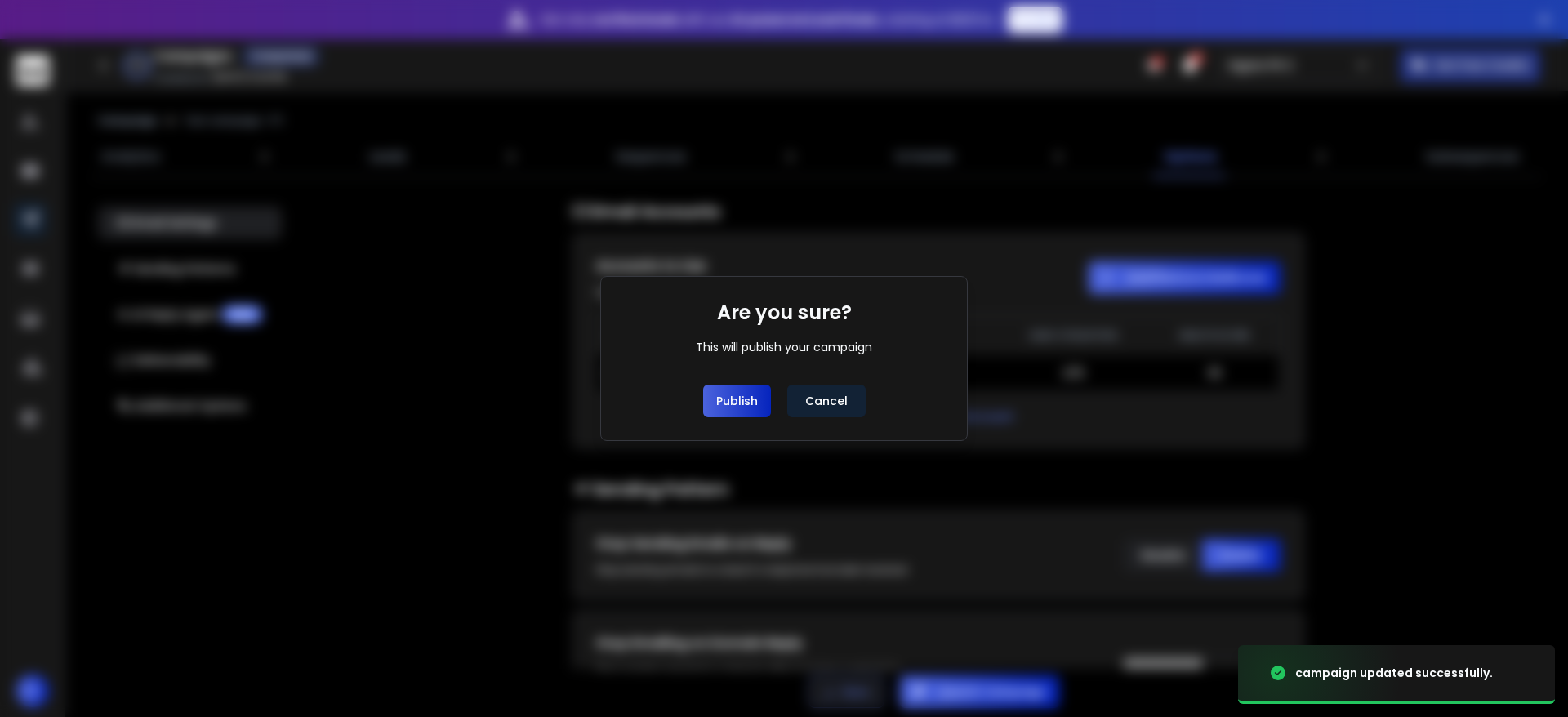
click at [730, 400] on button "Publish" at bounding box center [737, 401] width 68 height 33
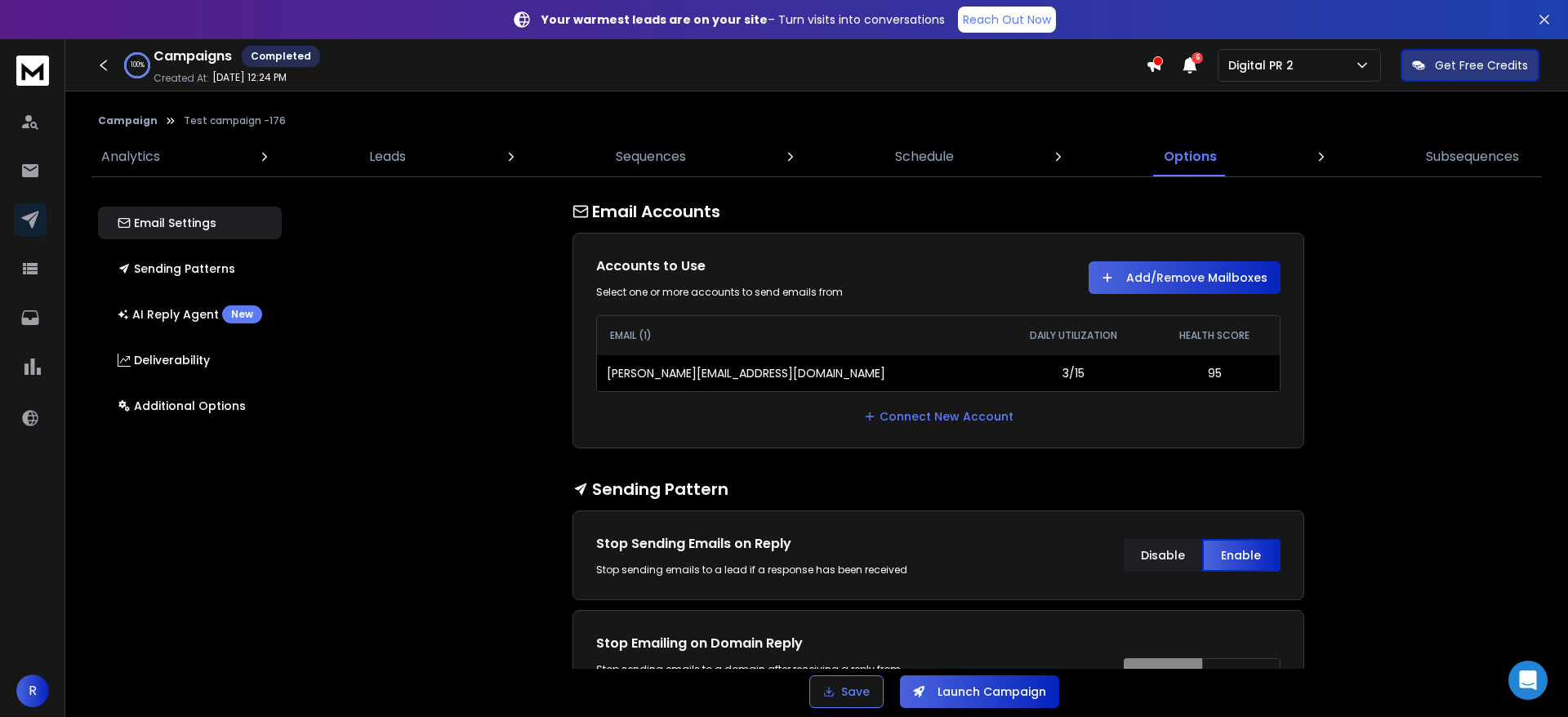
click at [985, 689] on button "Launch Campaign" at bounding box center [980, 692] width 160 height 33
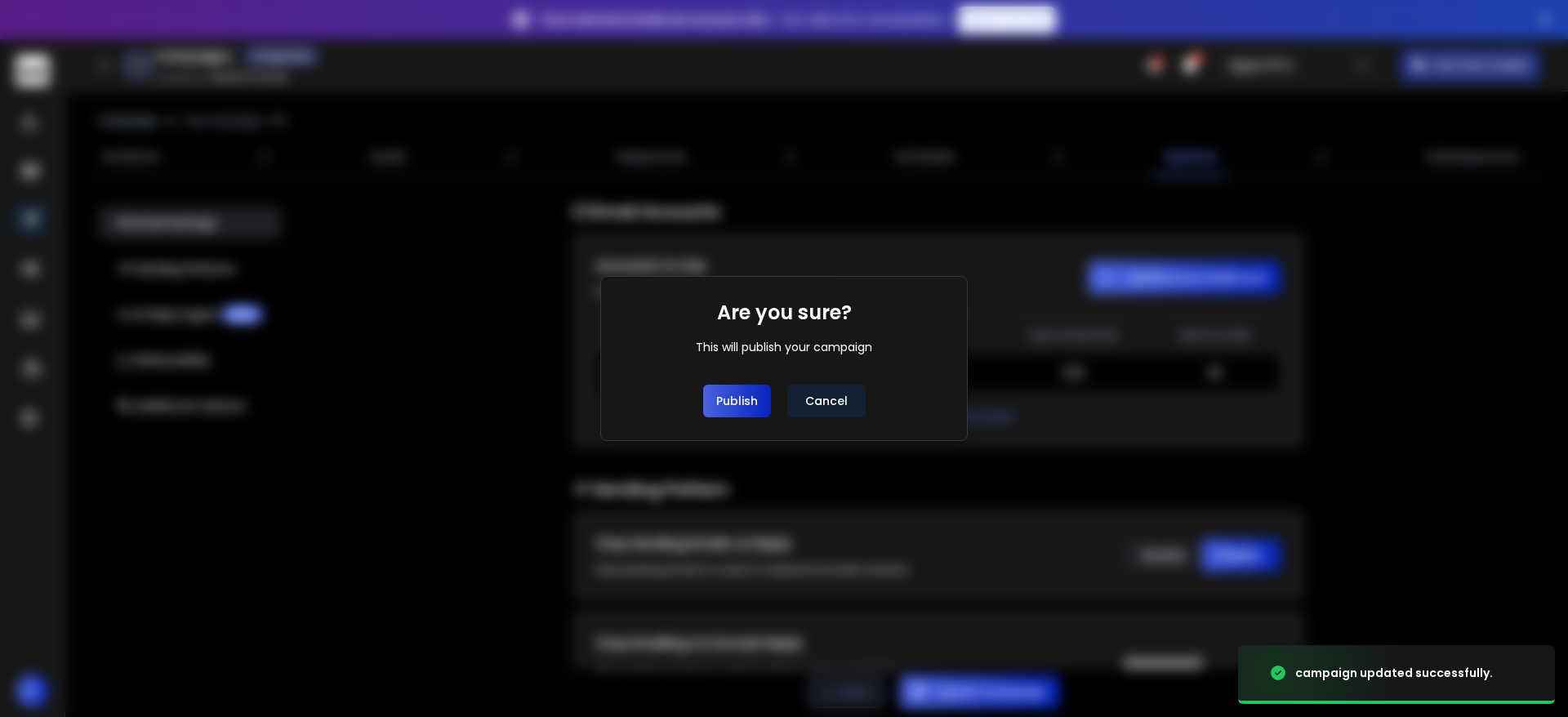
click at [738, 408] on button "Publish" at bounding box center [737, 401] width 68 height 33
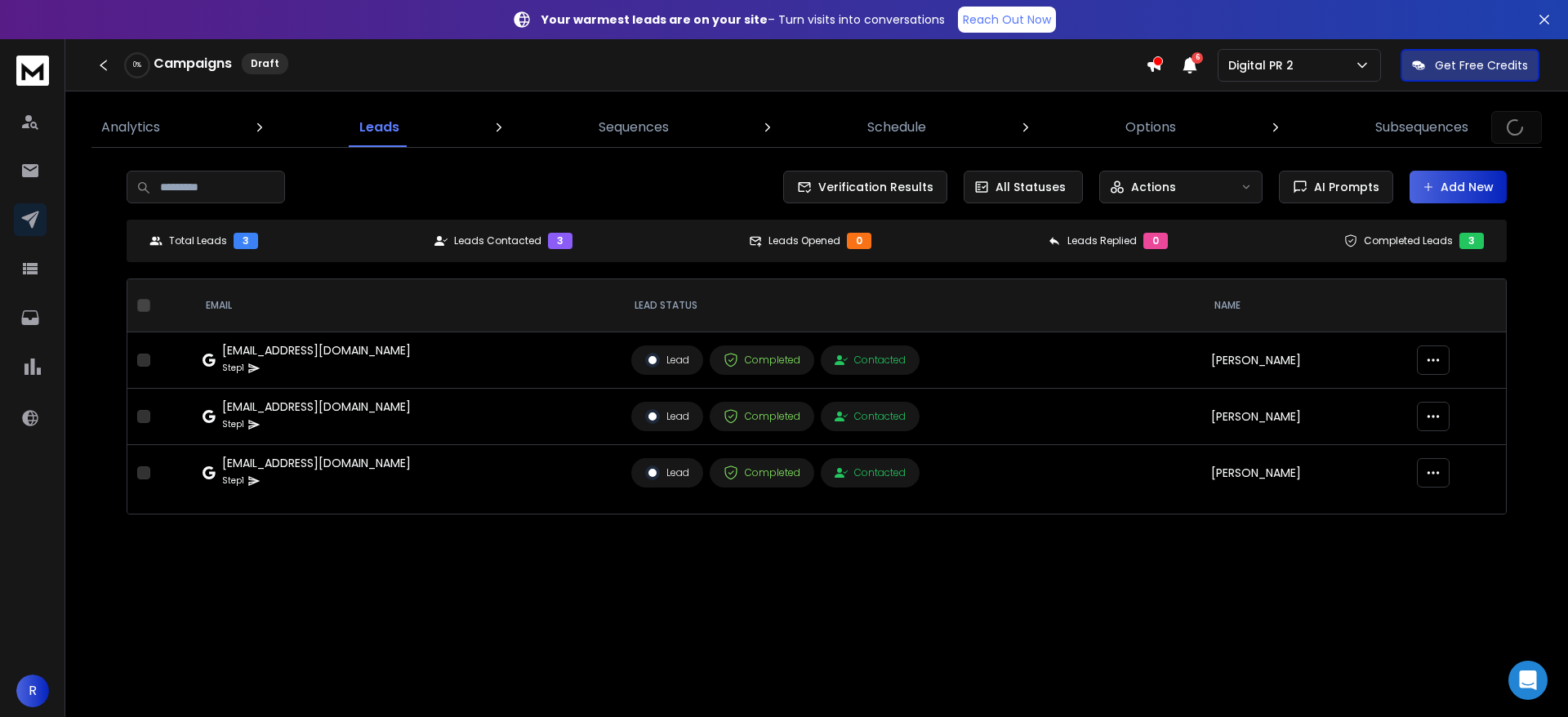
click at [863, 622] on div "Your warmest leads are on your site – Turn visits into conversations Reach Out …" at bounding box center [784, 358] width 1568 height 717
click at [1150, 137] on link "Options" at bounding box center [1151, 127] width 70 height 39
click at [1153, 131] on p "Options" at bounding box center [1151, 127] width 51 height 19
click at [1141, 123] on p "Options" at bounding box center [1151, 127] width 51 height 19
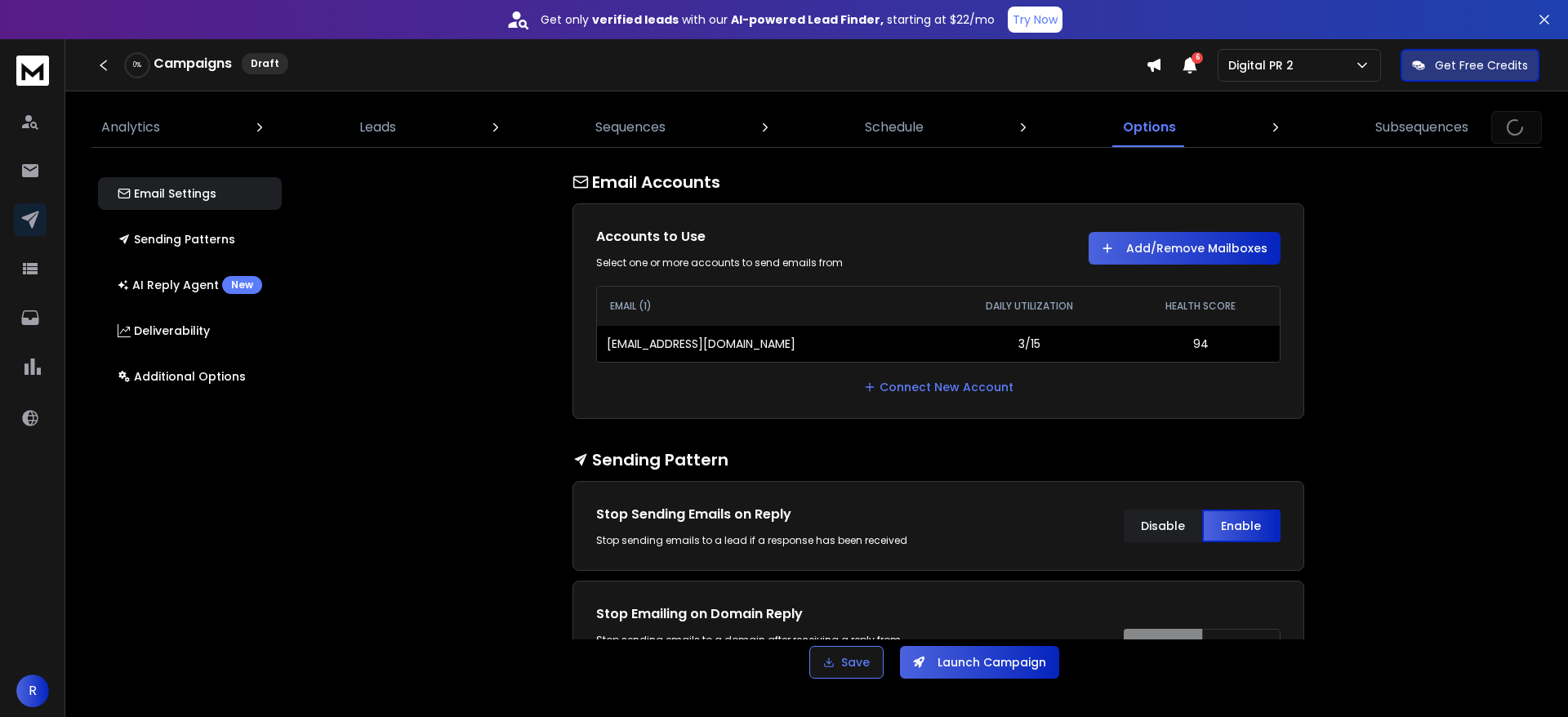
click at [986, 658] on button "Launch Campaign" at bounding box center [980, 663] width 160 height 33
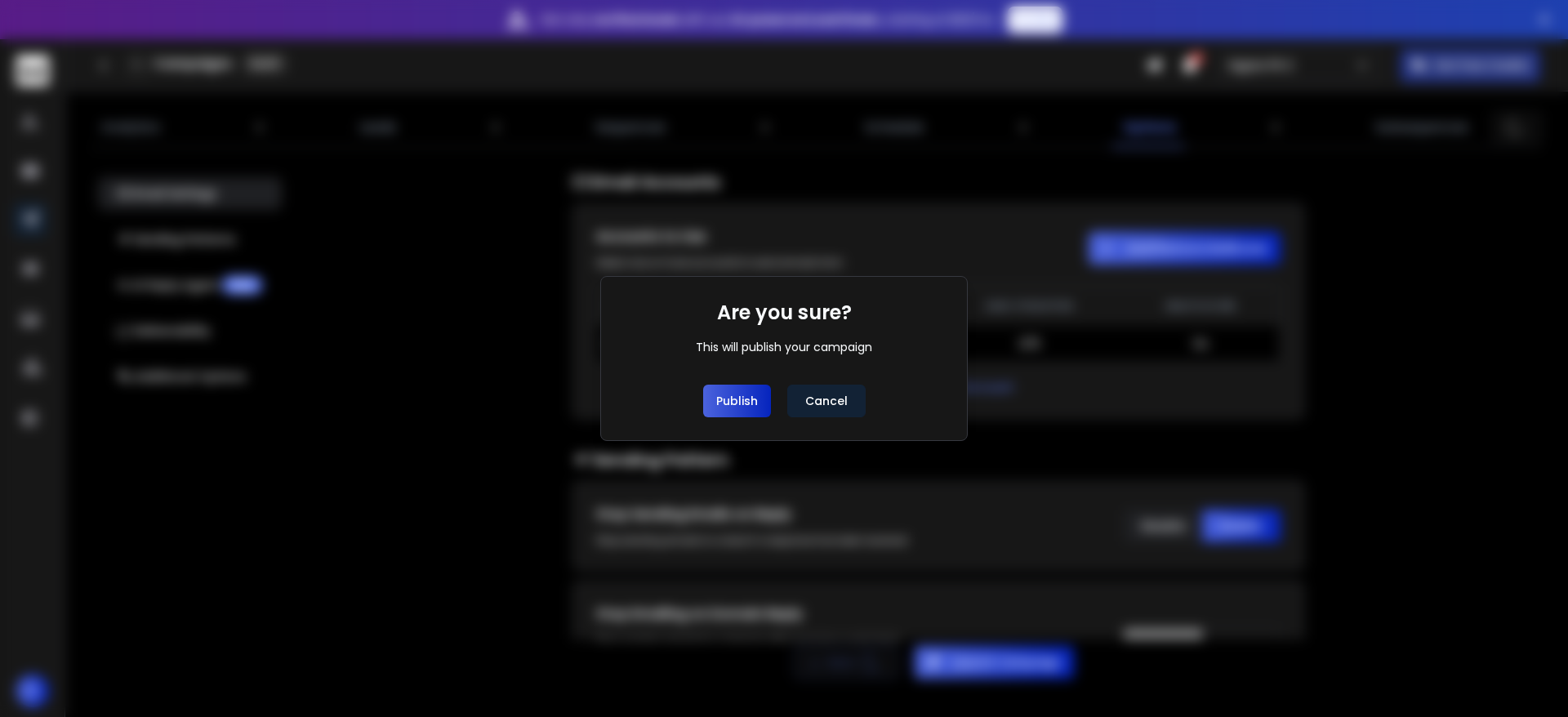
click at [745, 394] on button "Publish" at bounding box center [737, 401] width 68 height 33
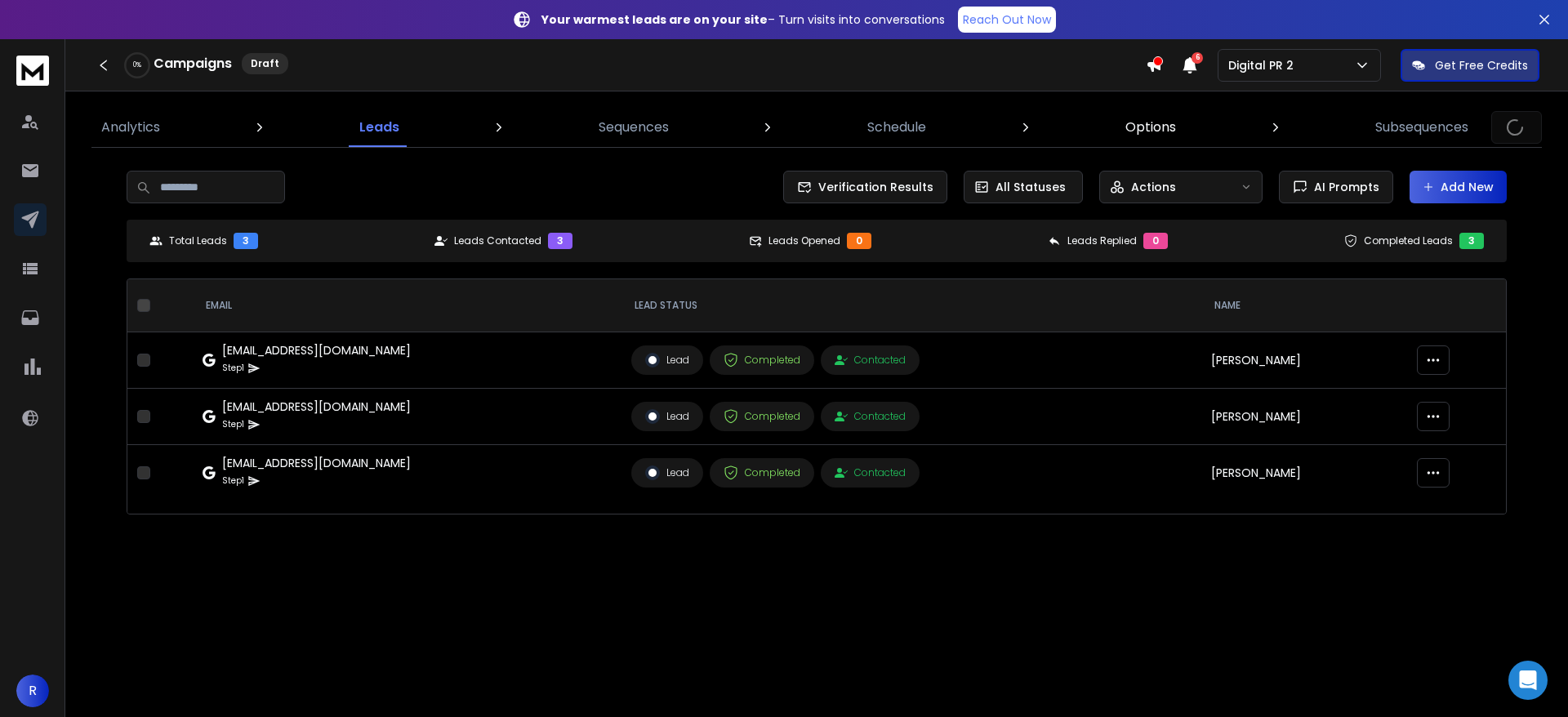
click at [1157, 120] on p "Options" at bounding box center [1151, 127] width 51 height 19
click at [1151, 124] on p "Options" at bounding box center [1151, 127] width 51 height 19
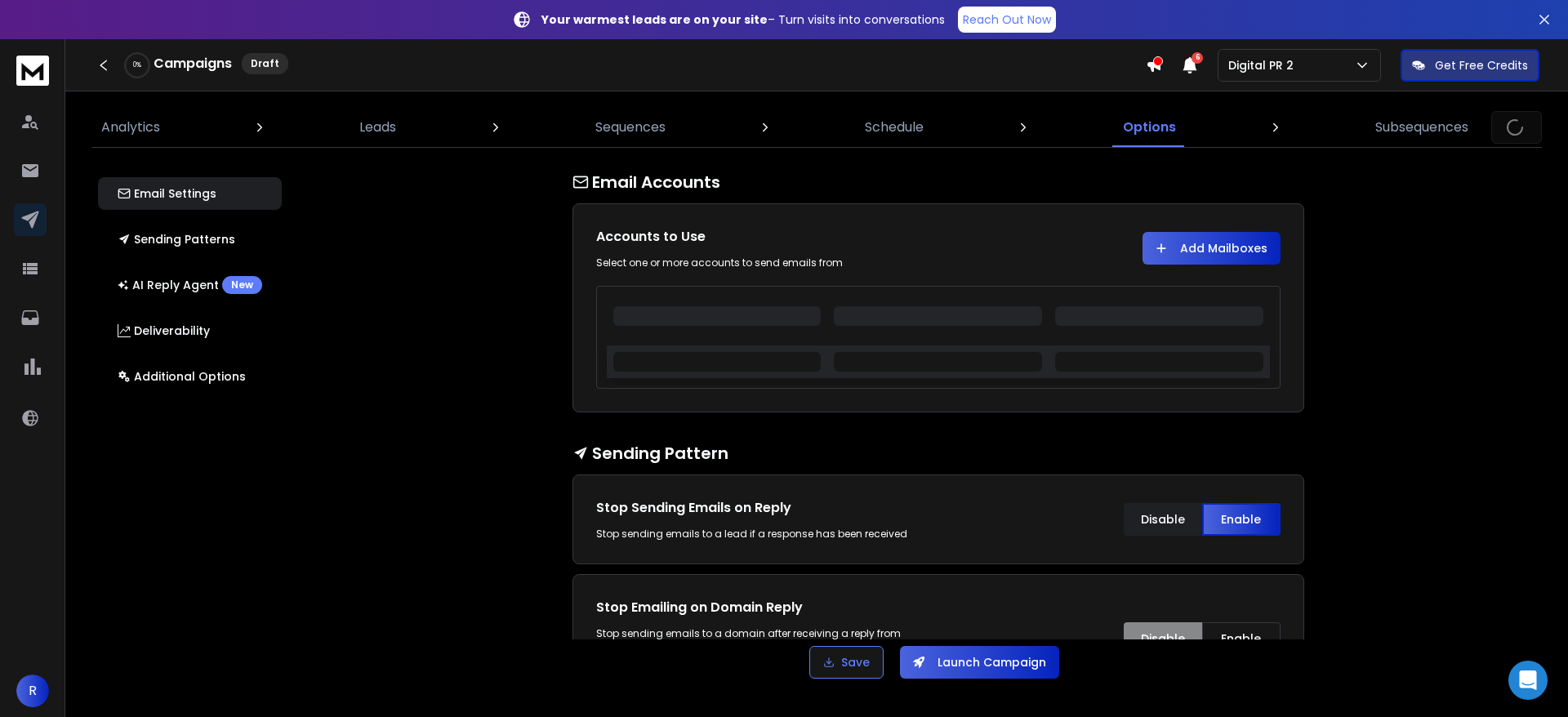
click at [999, 661] on button "Launch Campaign" at bounding box center [980, 663] width 160 height 33
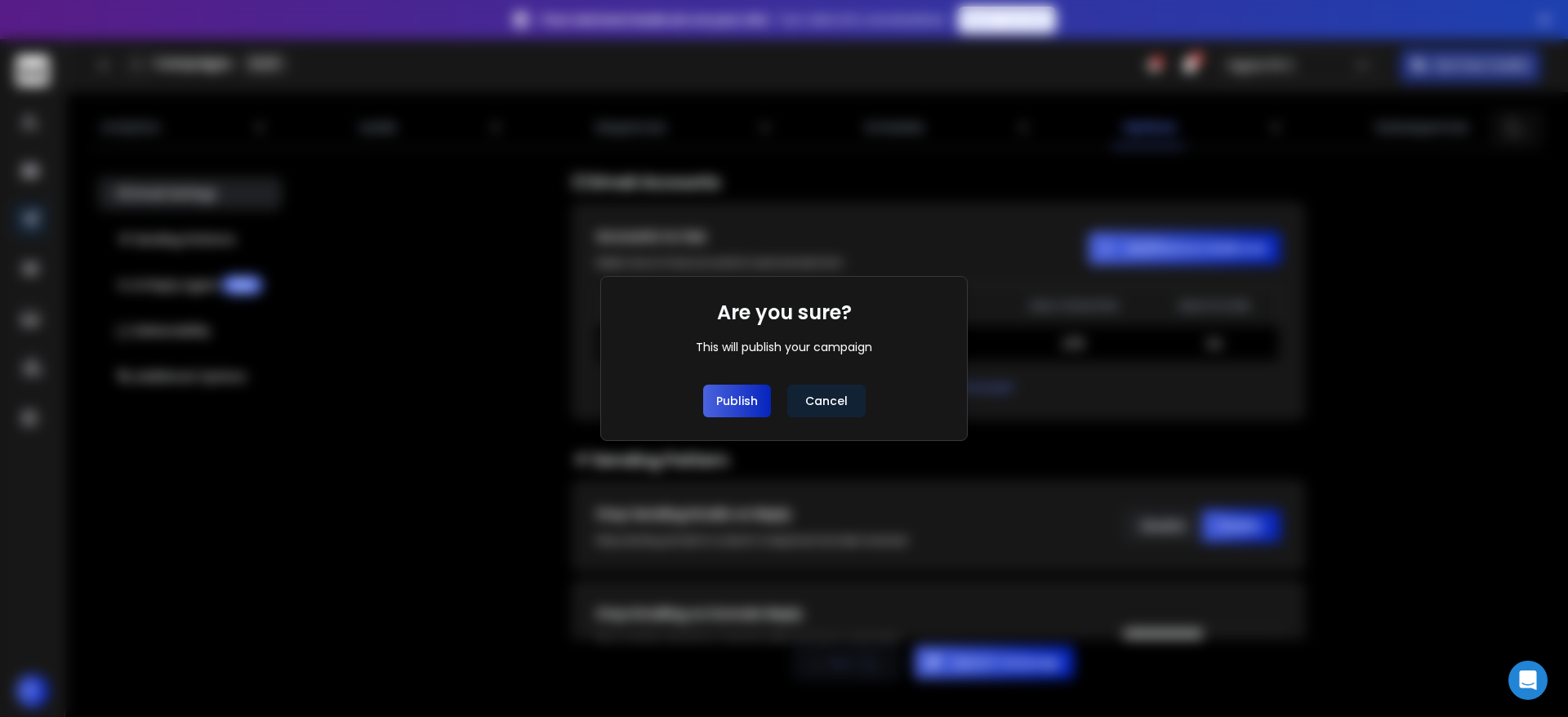
click at [728, 388] on button "Publish" at bounding box center [737, 401] width 68 height 33
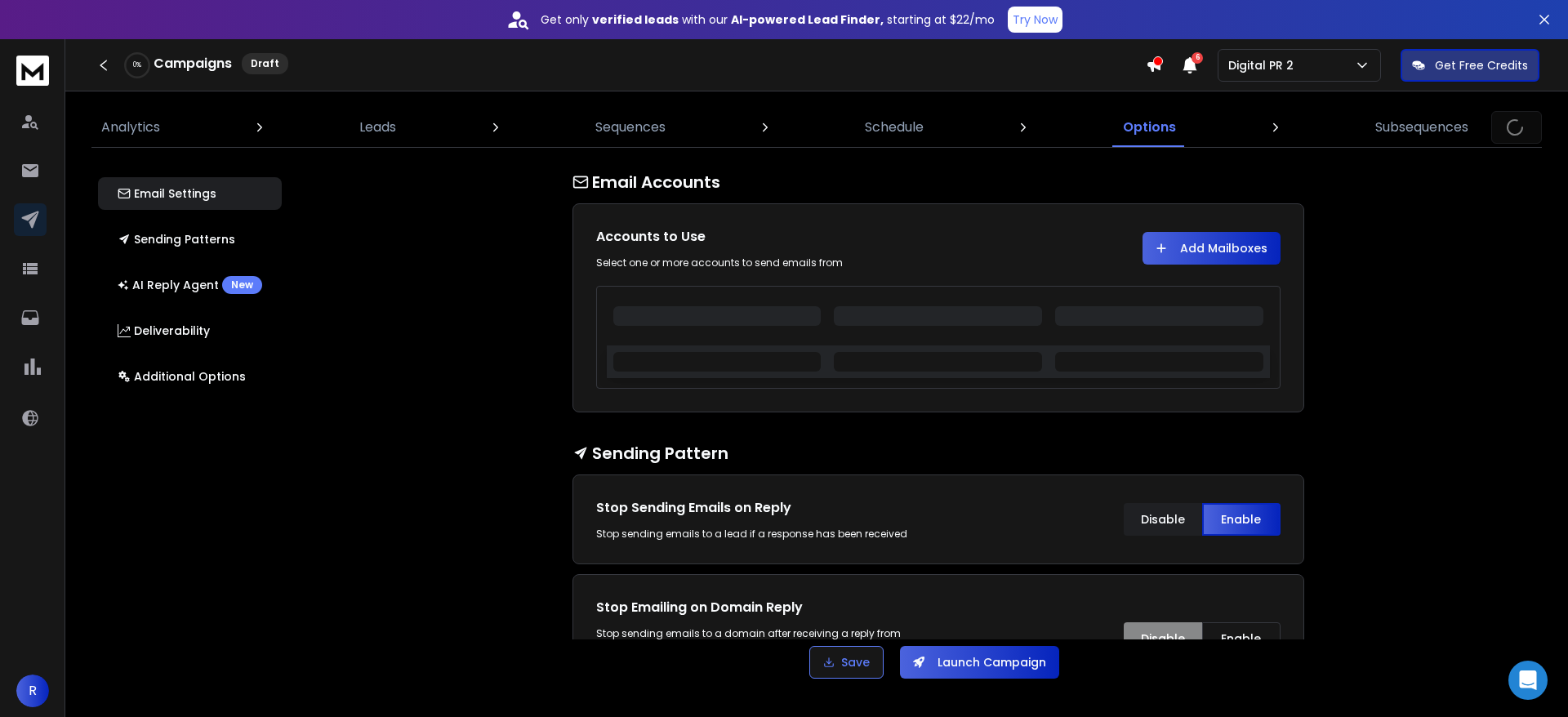
click at [1034, 666] on button "Launch Campaign" at bounding box center [980, 663] width 160 height 33
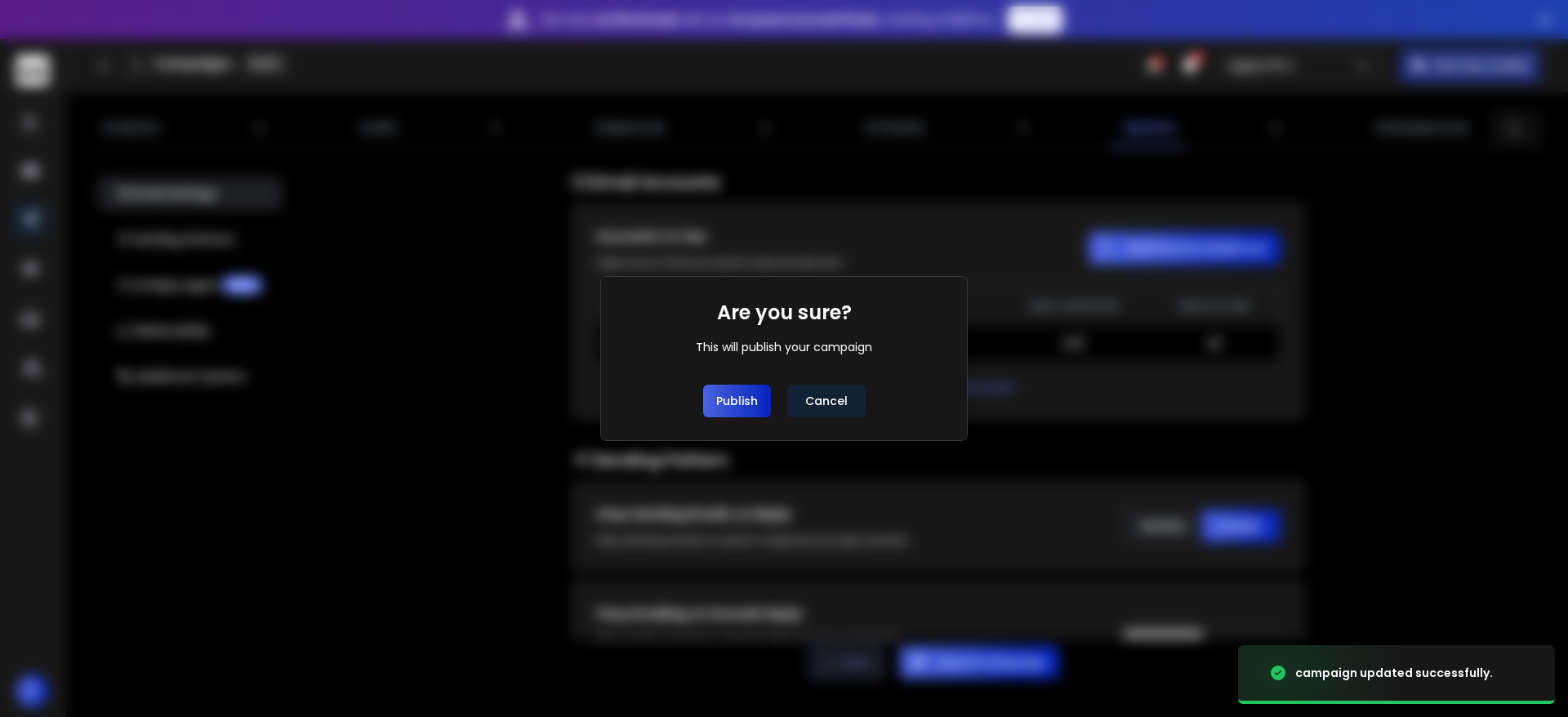
click at [734, 402] on button "Publish" at bounding box center [737, 401] width 68 height 33
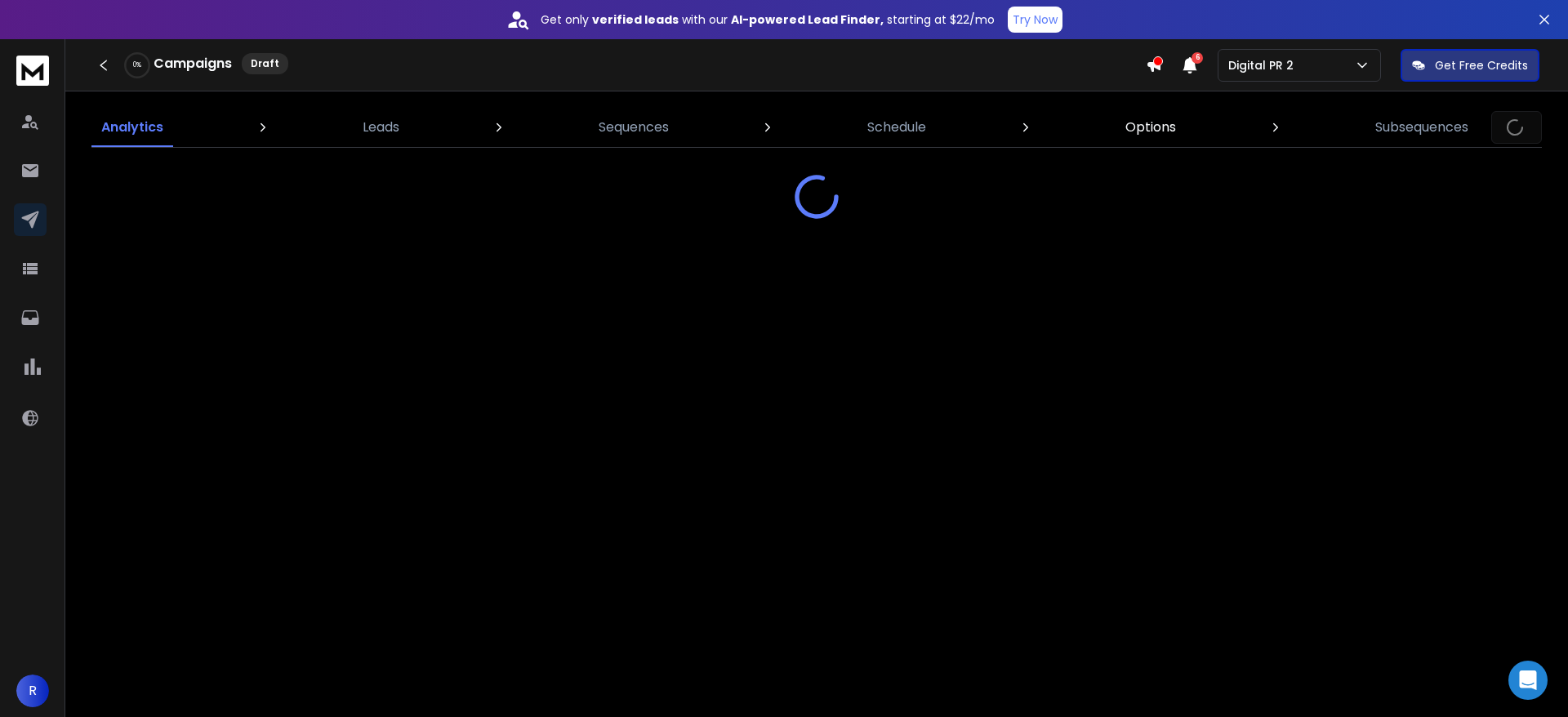
click at [1152, 129] on p "Options" at bounding box center [1151, 127] width 51 height 19
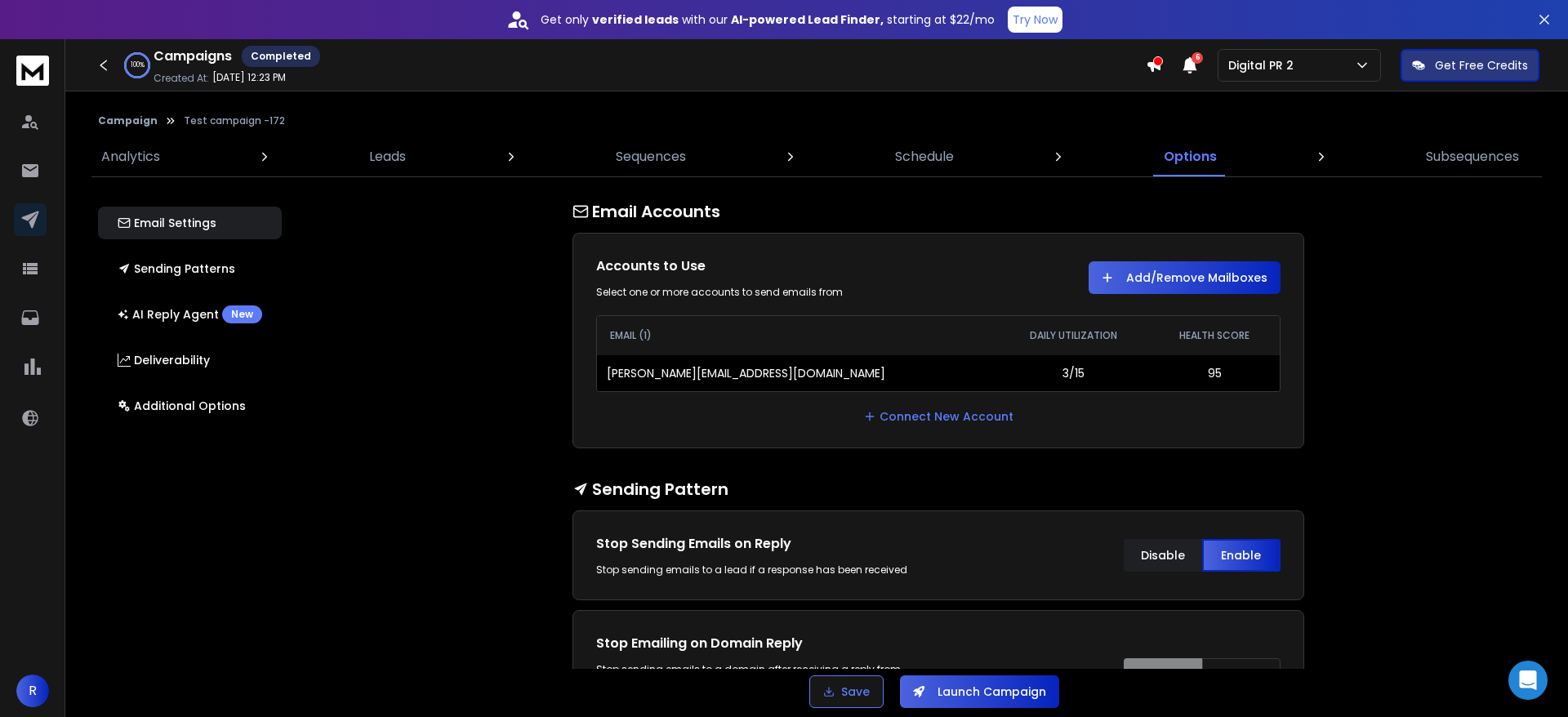
click at [953, 689] on button "Launch Campaign" at bounding box center [980, 692] width 160 height 33
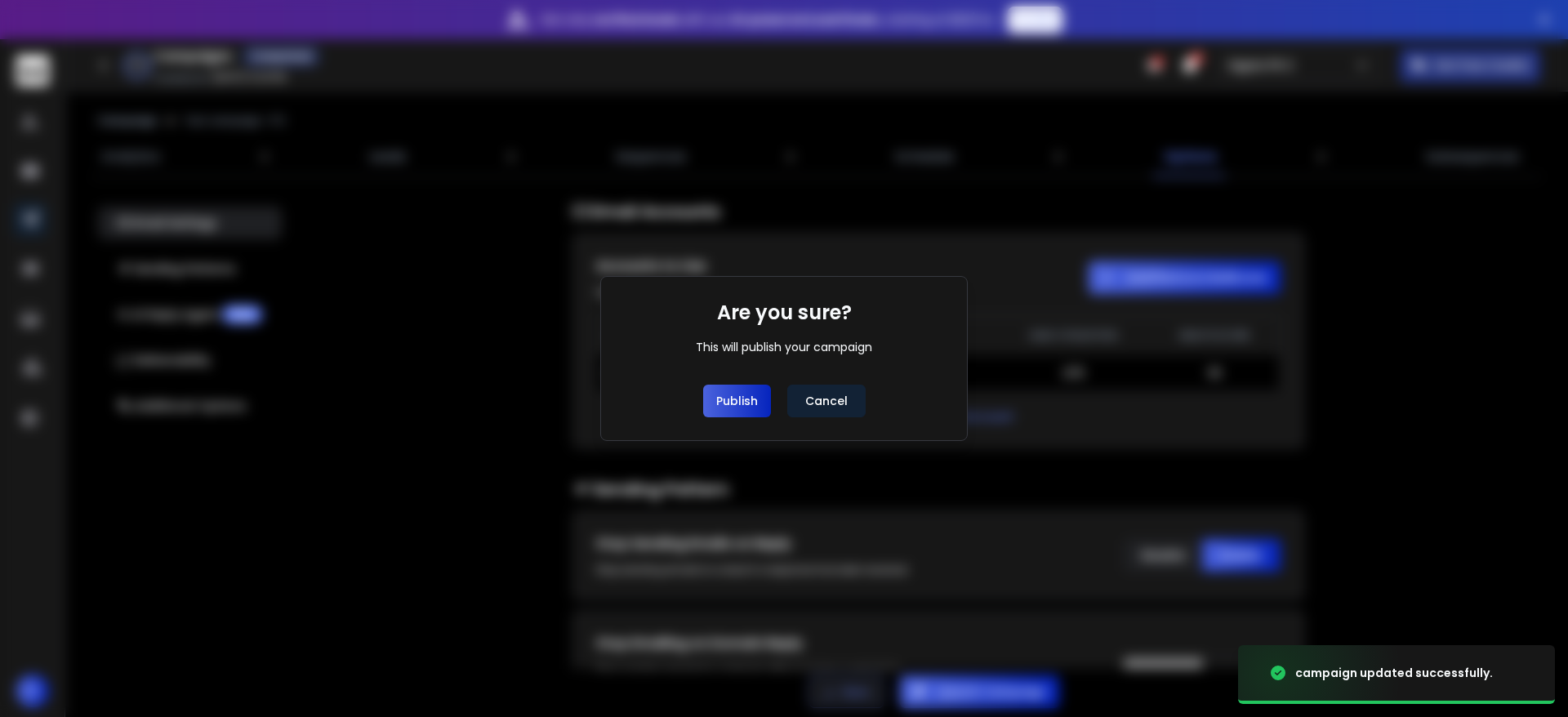
click at [741, 403] on button "Publish" at bounding box center [737, 401] width 68 height 33
